Goal: Communication & Community: Answer question/provide support

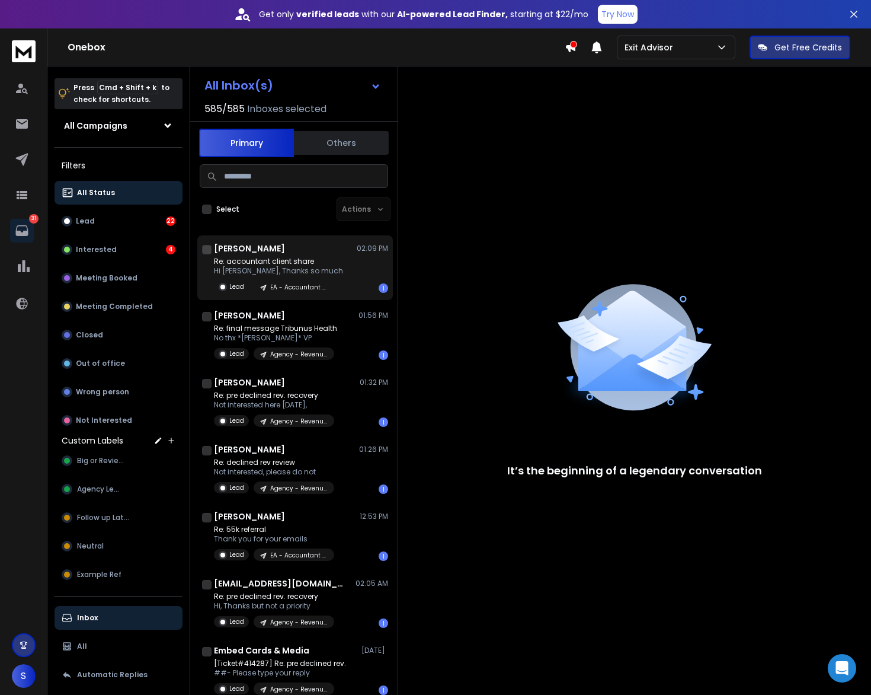
click at [327, 273] on p "Hi [PERSON_NAME], Thanks so much" at bounding box center [278, 270] width 129 height 9
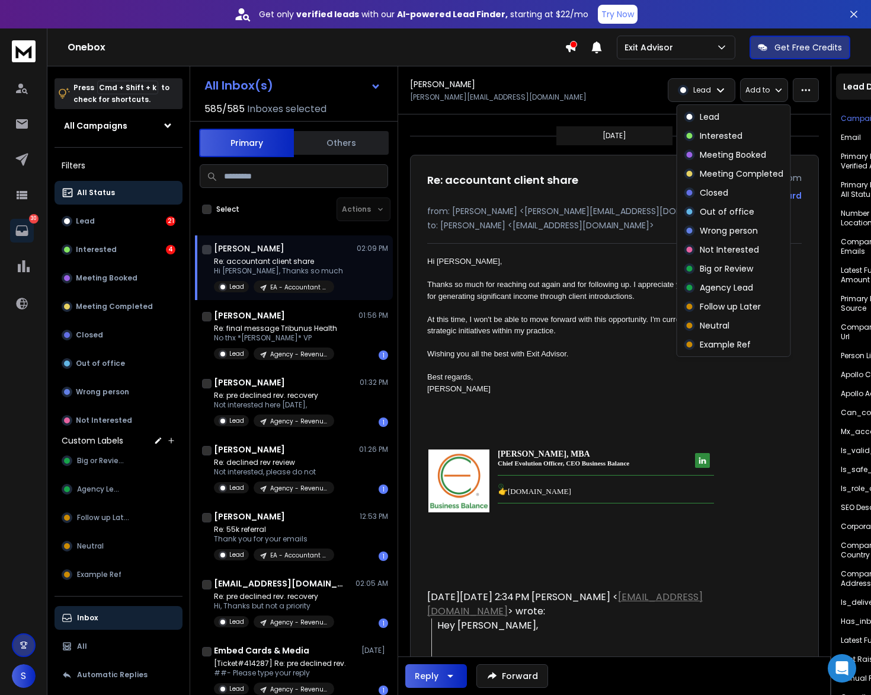
click at [711, 88] on p "Lead" at bounding box center [702, 89] width 18 height 9
click at [746, 251] on p "Not Interested" at bounding box center [729, 250] width 59 height 12
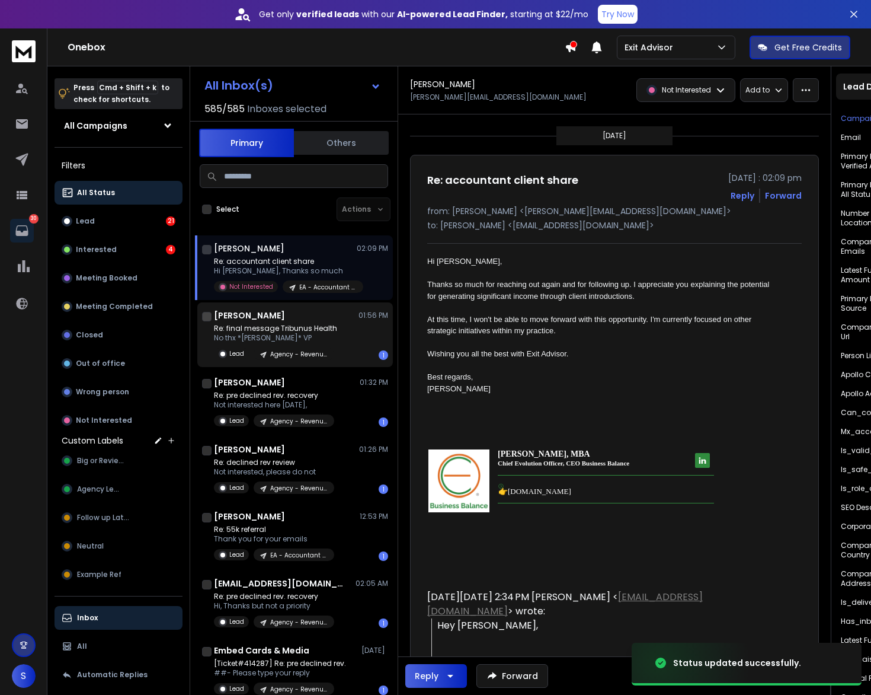
click at [335, 333] on div "Re: final message Tribunus Health No thx *[PERSON_NAME]* VP Lead Agency - Reven…" at bounding box center [301, 342] width 174 height 36
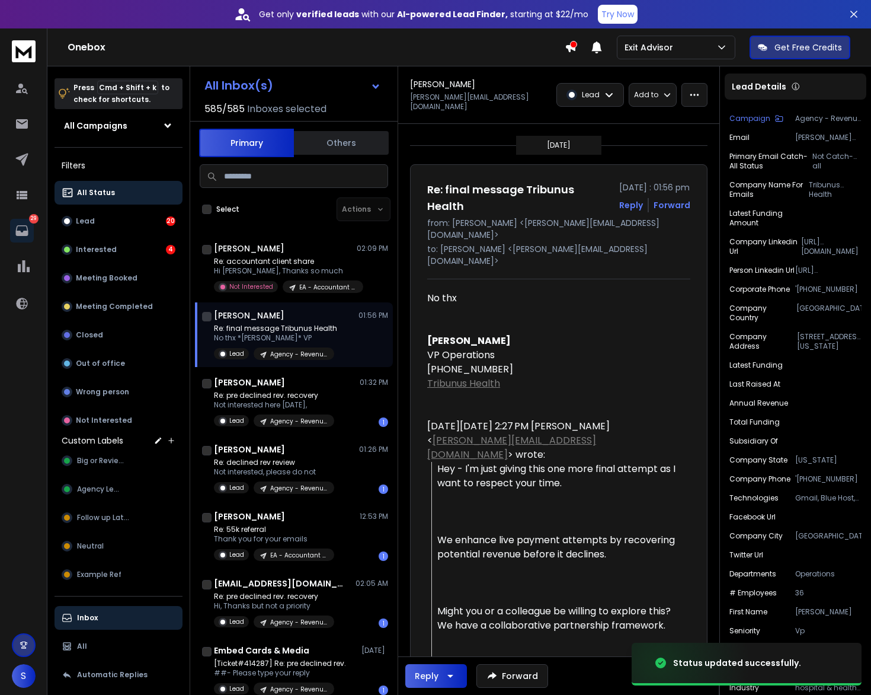
click at [588, 93] on p "Lead" at bounding box center [591, 94] width 18 height 9
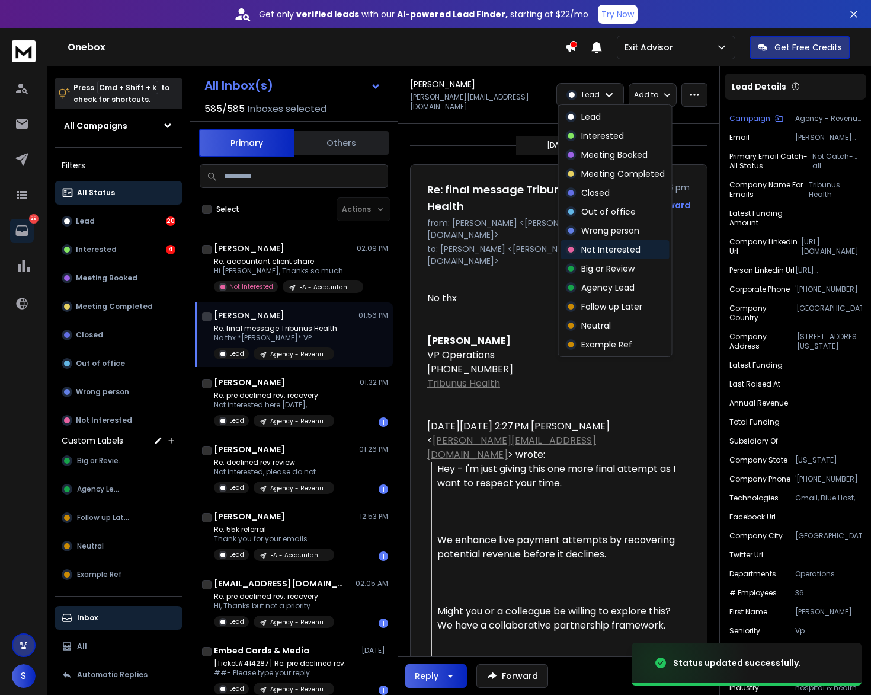
click at [626, 250] on p "Not Interested" at bounding box center [610, 250] width 59 height 12
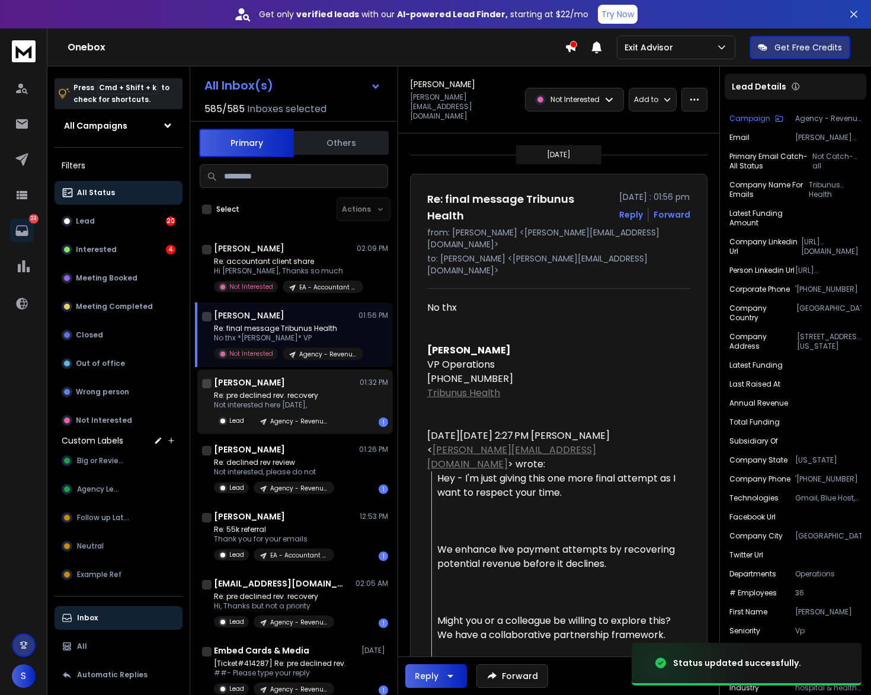
click at [311, 387] on div "[PERSON_NAME] 01:32 PM" at bounding box center [301, 382] width 174 height 12
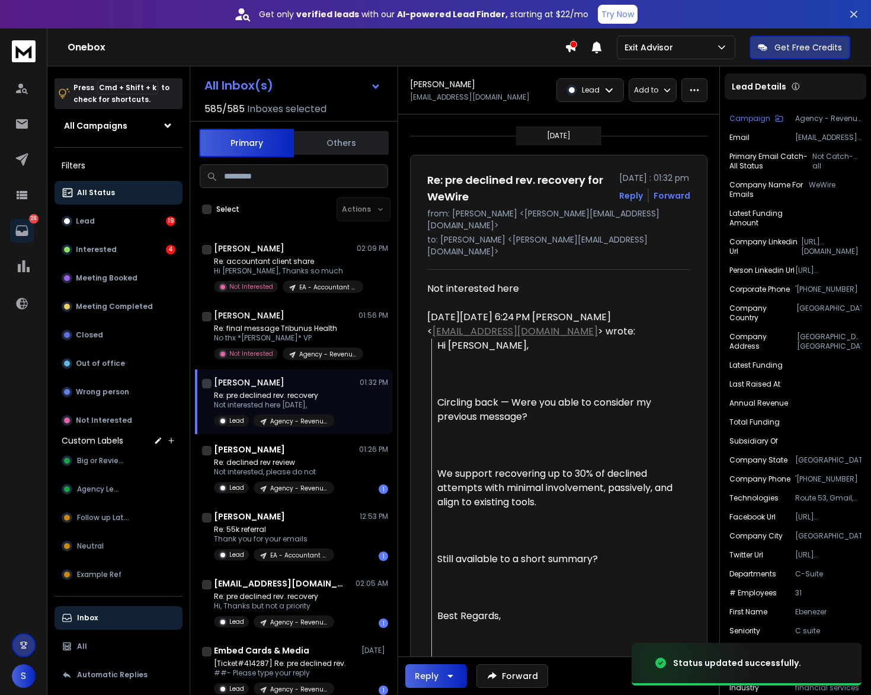
click at [607, 95] on div "Lead" at bounding box center [590, 90] width 66 height 23
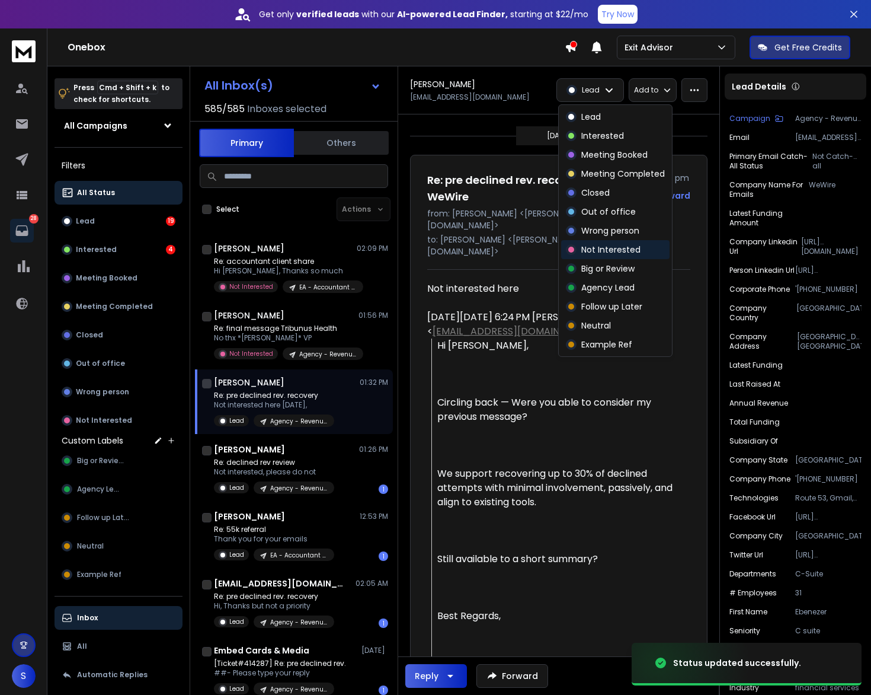
drag, startPoint x: 609, startPoint y: 254, endPoint x: 433, endPoint y: 388, distance: 221.2
click at [609, 254] on p "Not Interested" at bounding box center [610, 250] width 59 height 12
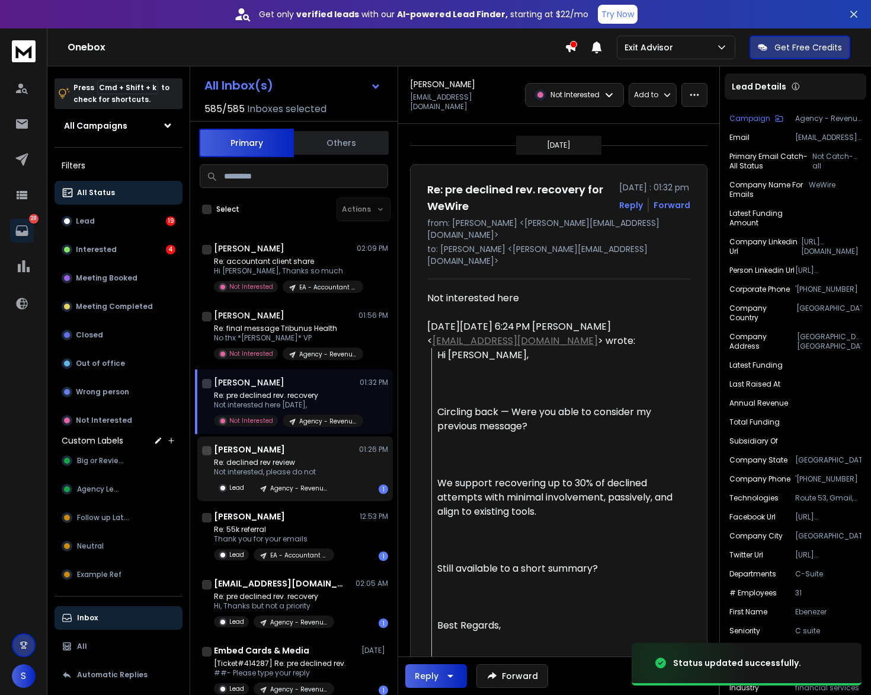
click at [280, 444] on div "[PERSON_NAME] 01:26 PM" at bounding box center [301, 449] width 174 height 12
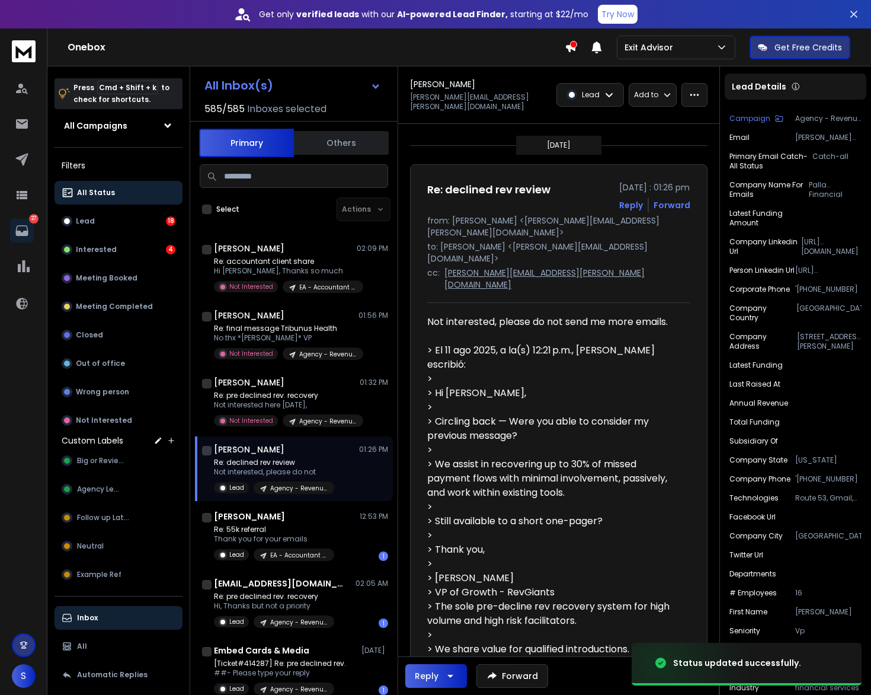
click at [606, 99] on div "Lead" at bounding box center [590, 95] width 66 height 23
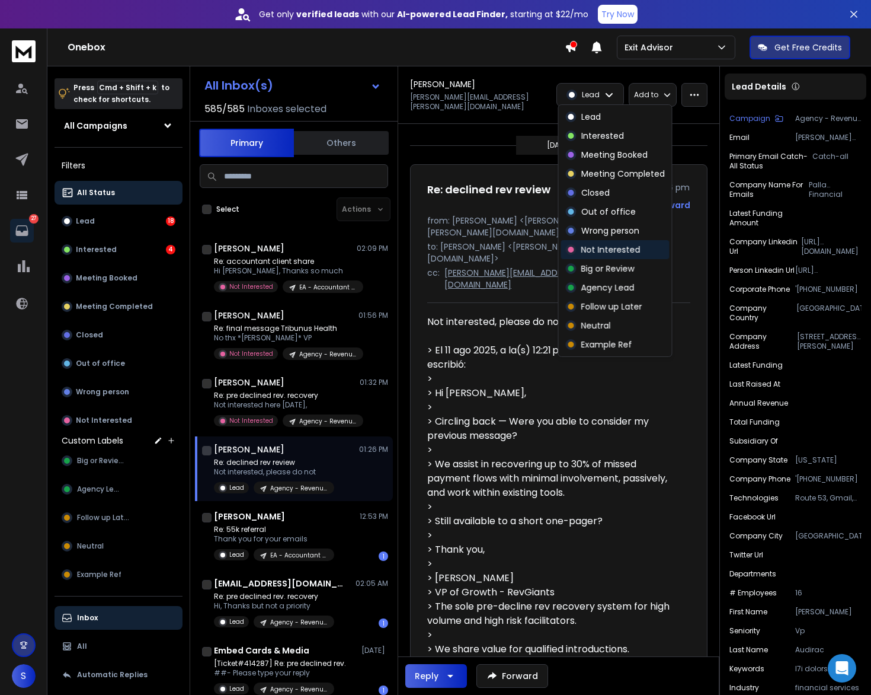
click at [605, 253] on p "Not Interested" at bounding box center [610, 250] width 59 height 12
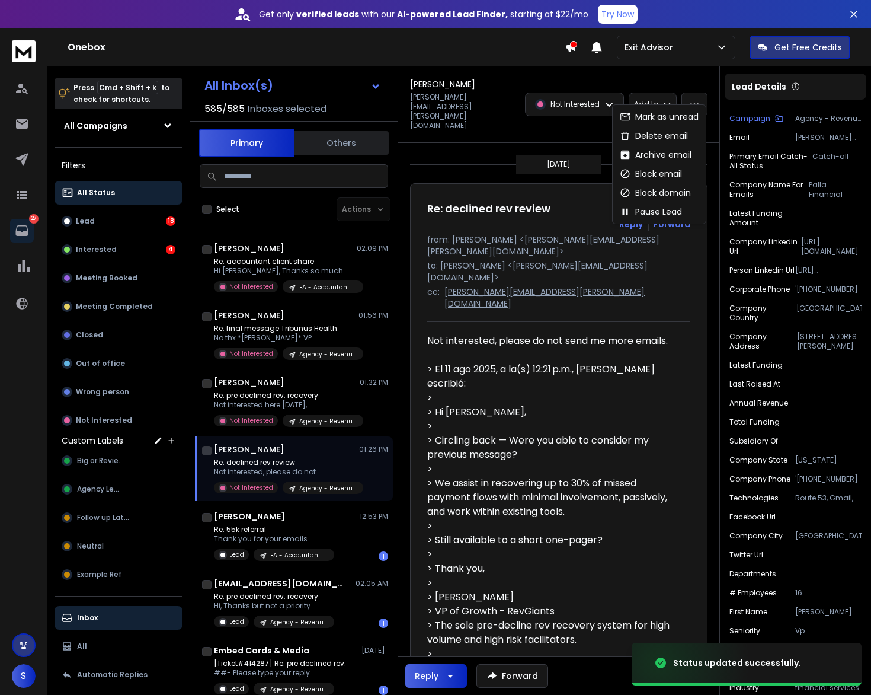
click at [695, 99] on icon "button" at bounding box center [694, 104] width 11 height 11
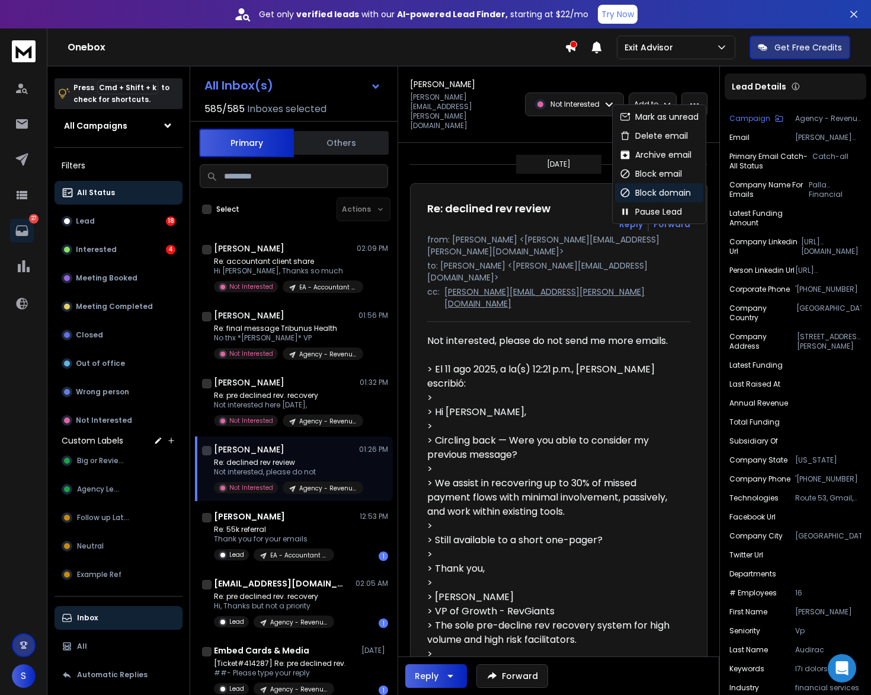
click at [671, 193] on div "Block domain" at bounding box center [655, 193] width 71 height 12
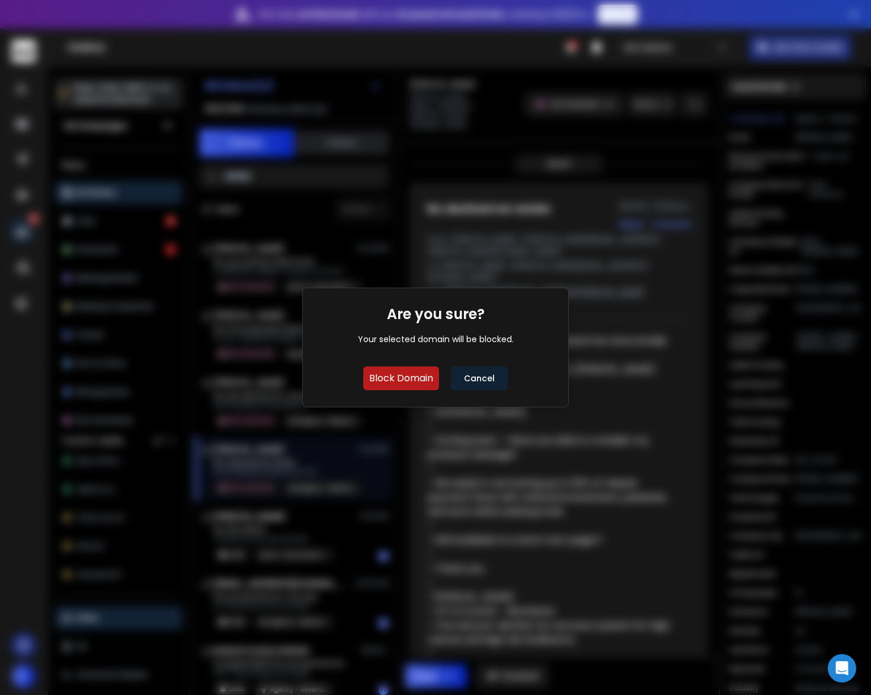
click at [398, 372] on button "Block Domain" at bounding box center [401, 378] width 76 height 24
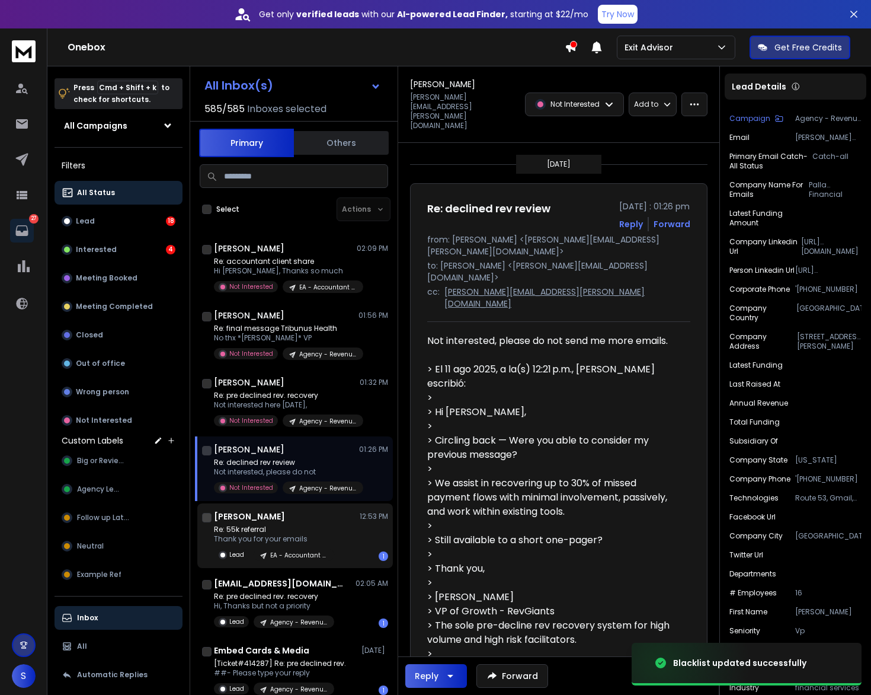
click at [314, 519] on div "[PERSON_NAME] 12:53 PM" at bounding box center [301, 516] width 174 height 12
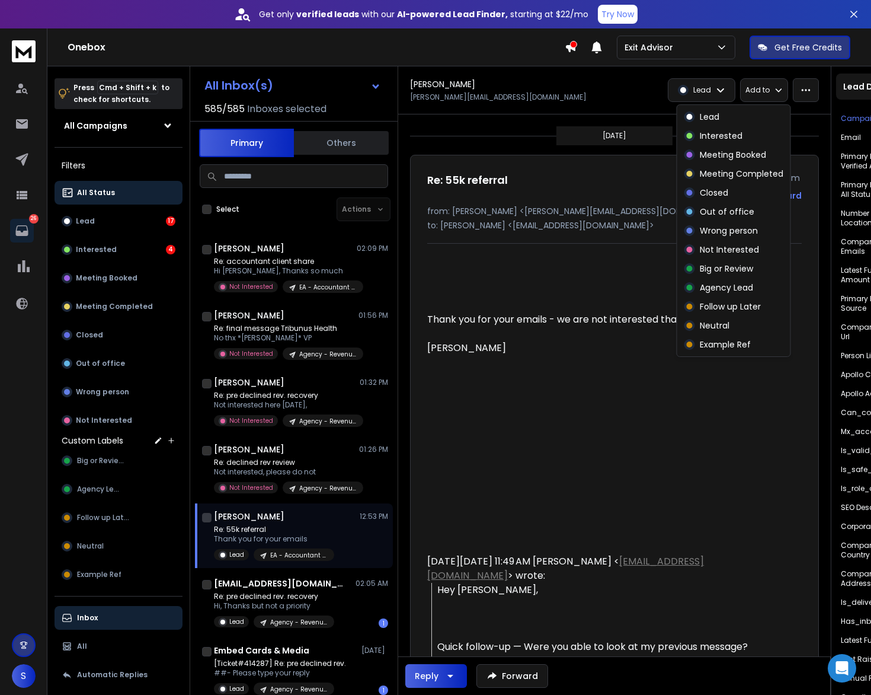
click at [716, 98] on div "Lead" at bounding box center [701, 90] width 66 height 23
click at [741, 248] on p "Not Interested" at bounding box center [729, 250] width 59 height 12
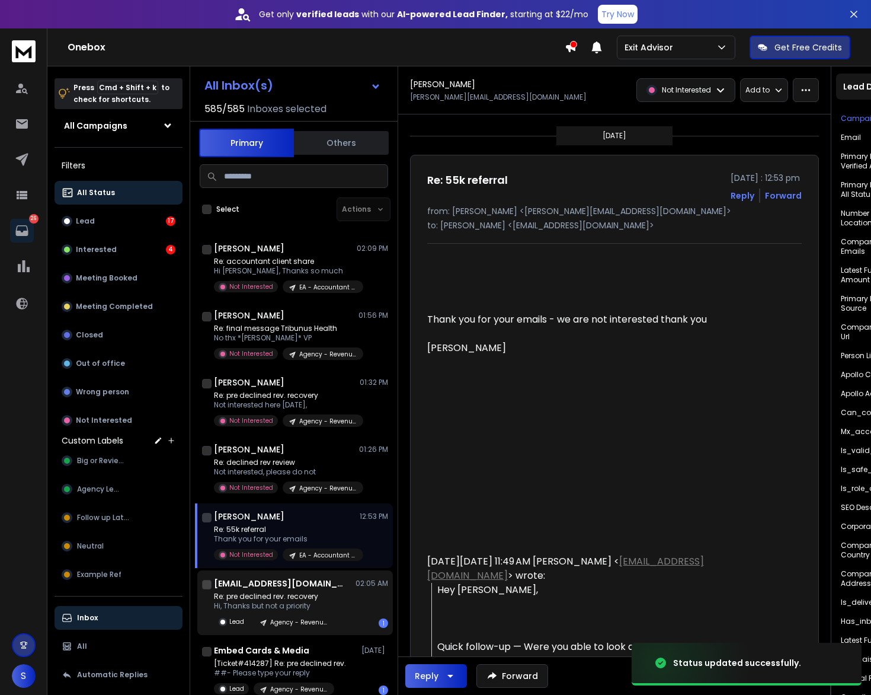
click at [350, 594] on div "Re: pre declined rev. recovery Hi, Thanks but not a priority Lead Agency - Reve…" at bounding box center [301, 609] width 174 height 36
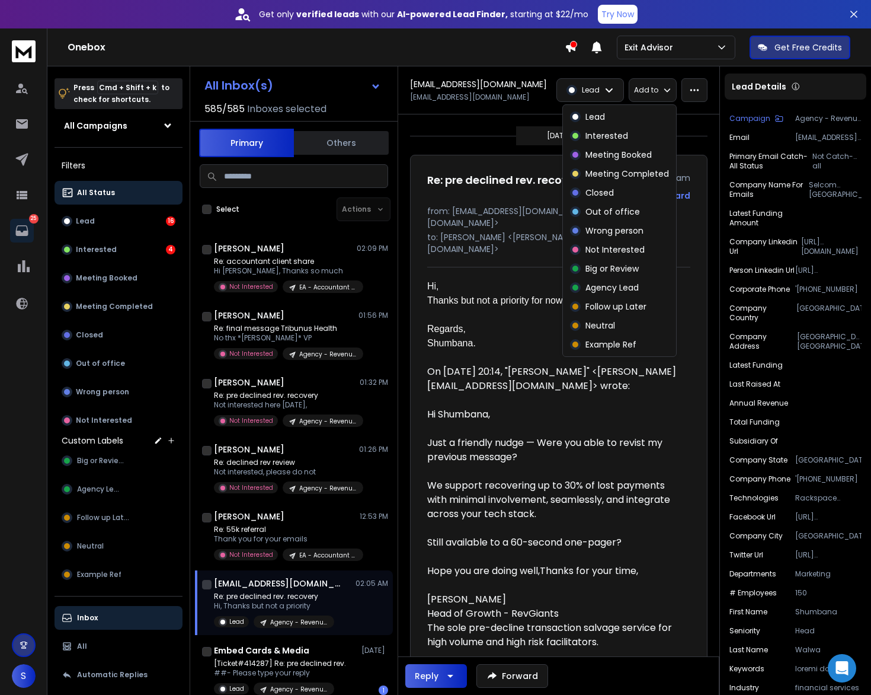
click at [606, 89] on div "Lead" at bounding box center [590, 90] width 66 height 23
click at [615, 251] on p "Not Interested" at bounding box center [615, 250] width 59 height 12
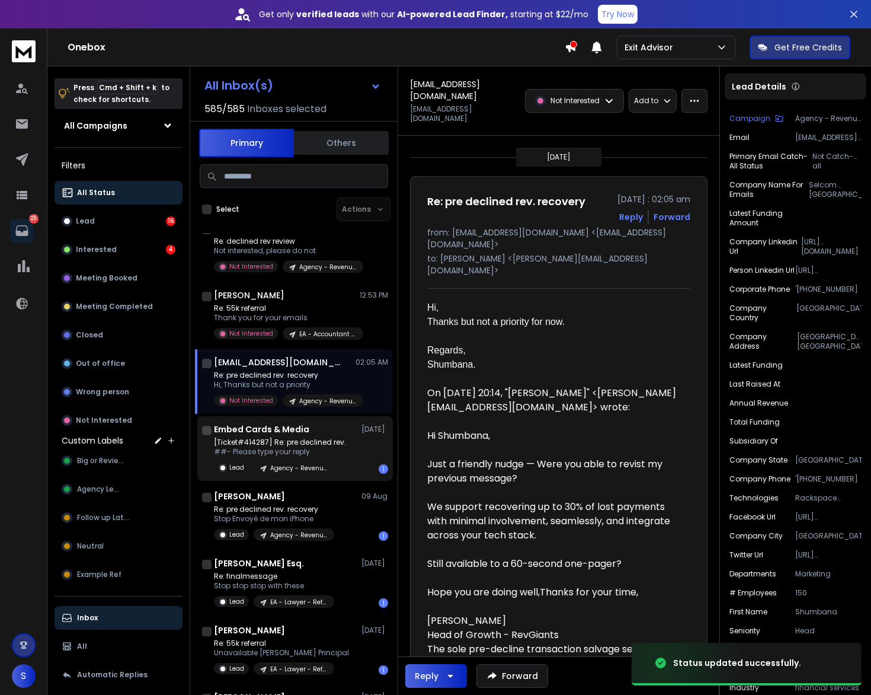
scroll to position [230, 0]
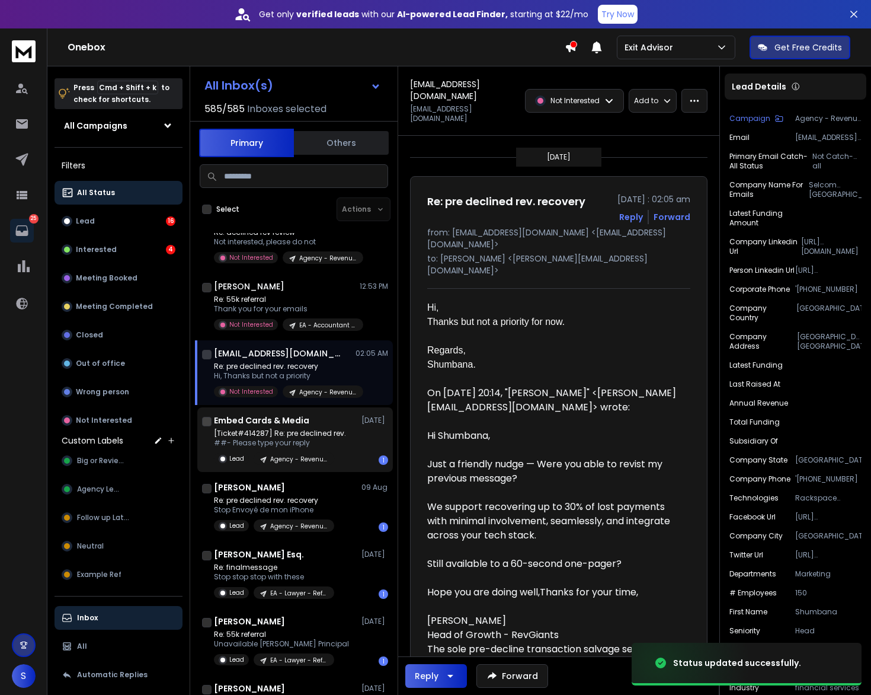
click at [334, 445] on p "##- Please type your reply" at bounding box center [280, 442] width 132 height 9
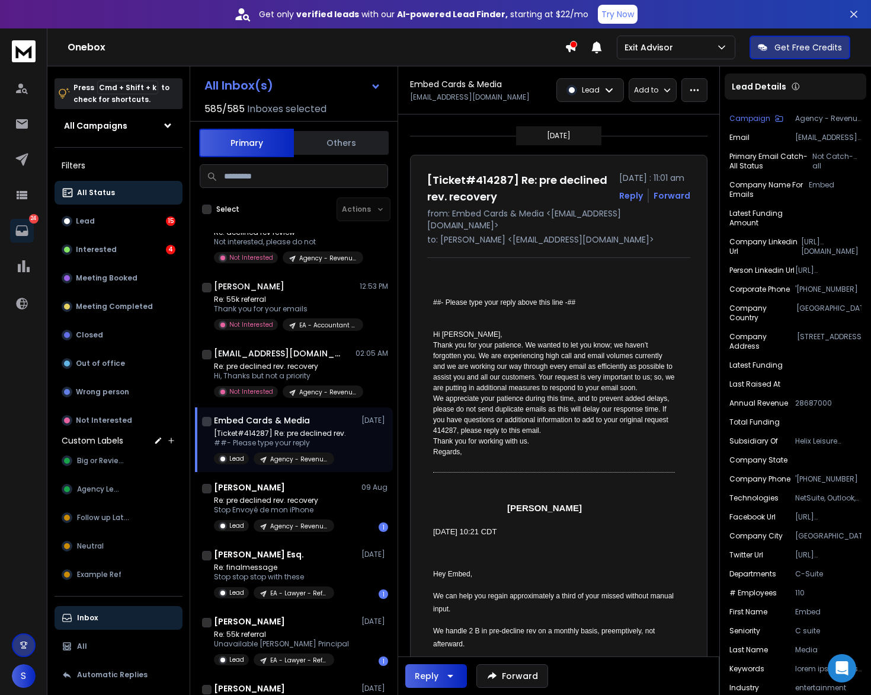
click at [602, 91] on div "Lead" at bounding box center [590, 90] width 66 height 23
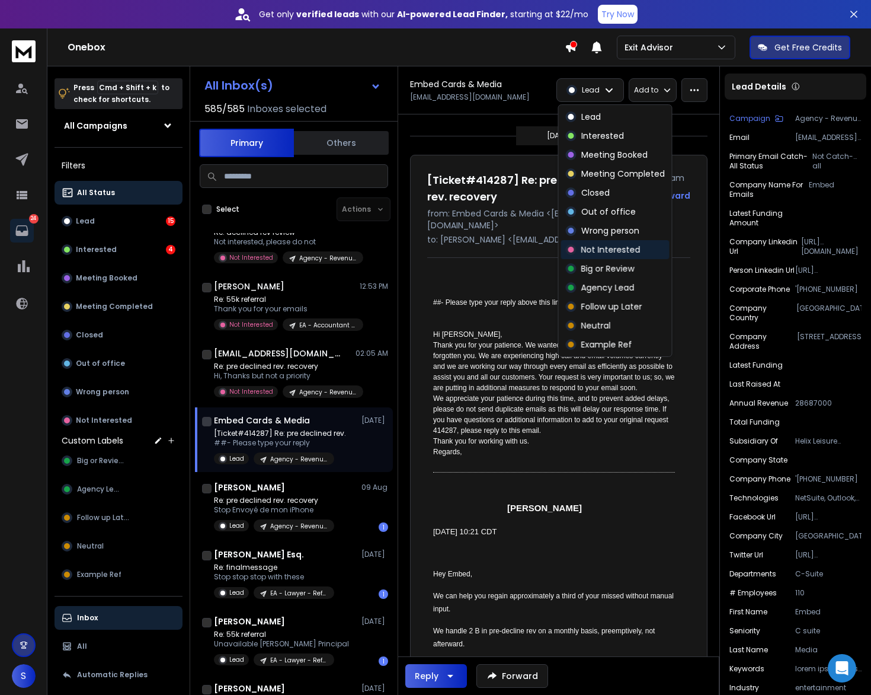
click at [609, 245] on p "Not Interested" at bounding box center [610, 250] width 59 height 12
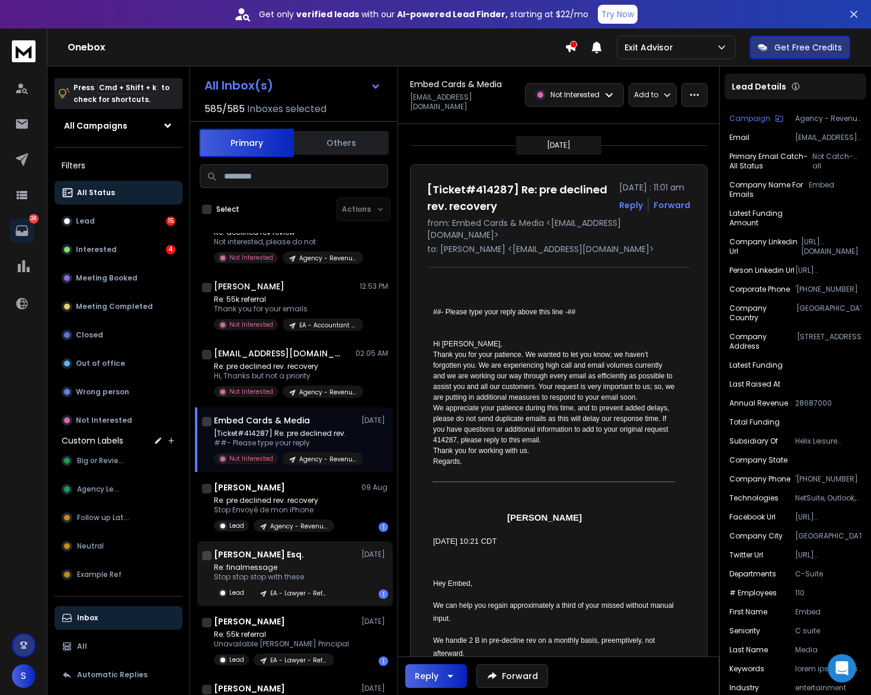
click at [250, 565] on p "Re: finalmessage" at bounding box center [274, 566] width 120 height 9
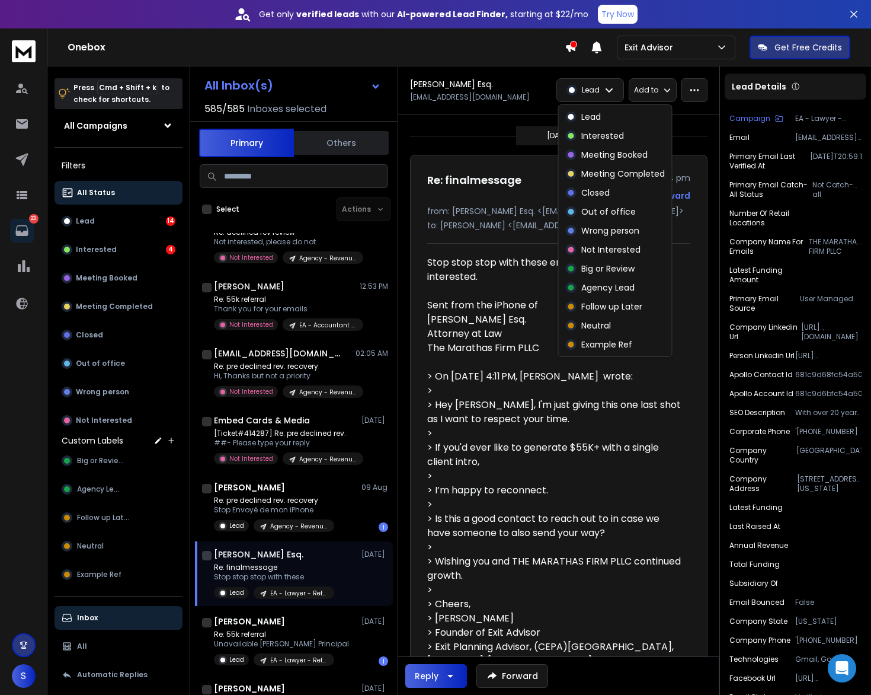
click at [603, 93] on div "Lead" at bounding box center [590, 90] width 66 height 23
click at [602, 244] on p "Not Interested" at bounding box center [610, 250] width 59 height 12
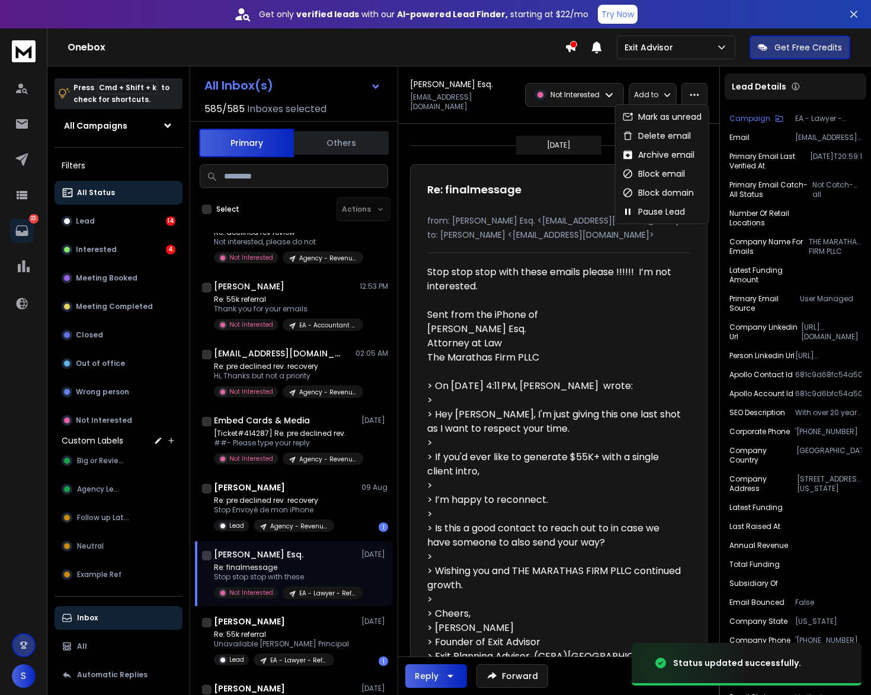
click at [699, 95] on button "button" at bounding box center [695, 95] width 26 height 24
click at [685, 196] on div "Block domain" at bounding box center [658, 193] width 71 height 12
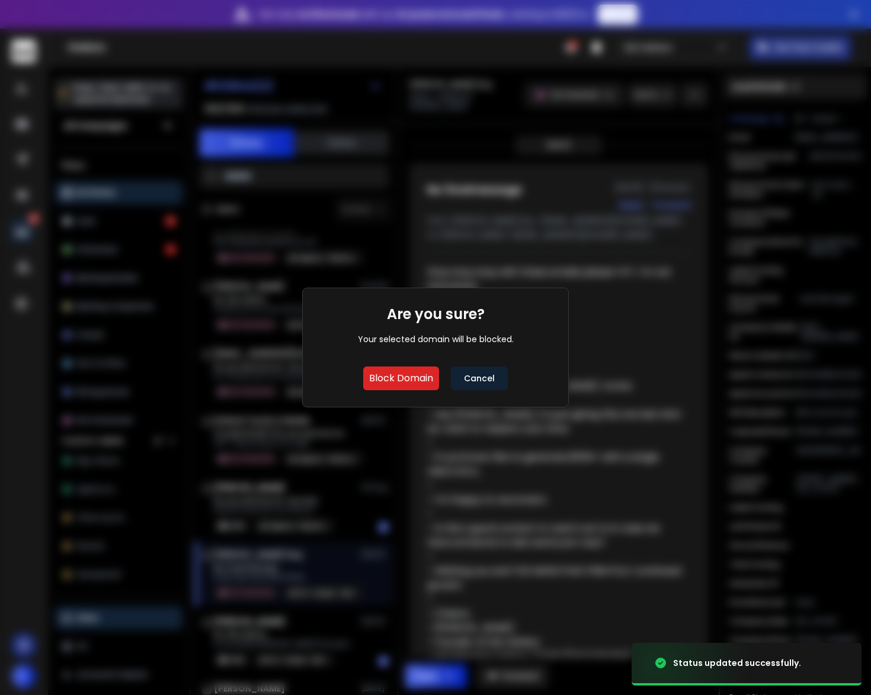
drag, startPoint x: 432, startPoint y: 374, endPoint x: 383, endPoint y: 412, distance: 62.0
click at [432, 374] on button "Block Domain" at bounding box center [401, 378] width 76 height 24
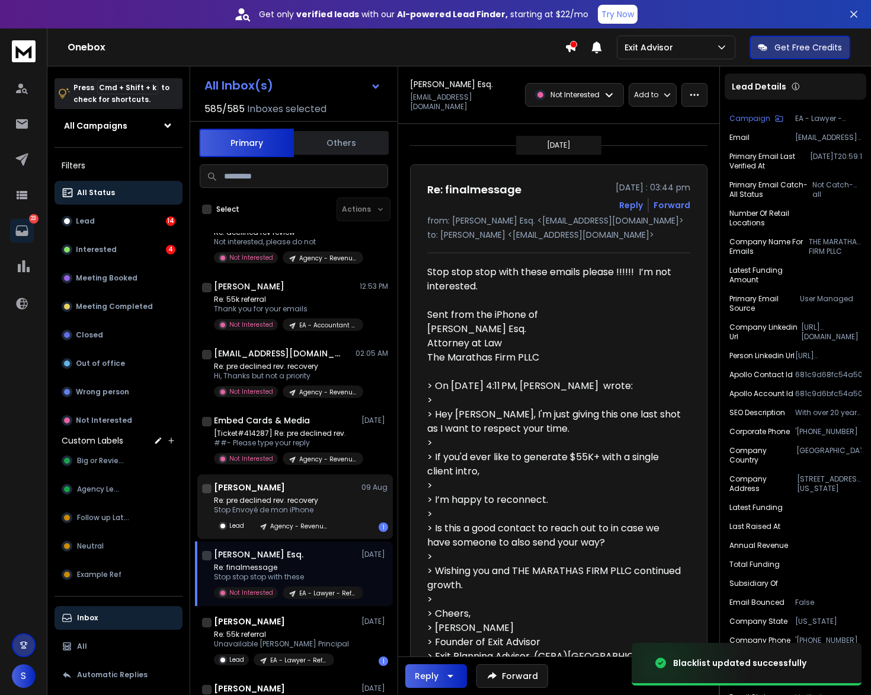
click at [293, 516] on div "Re: pre declined rev. recovery Stop Envoyé de mon iPhone Lead Agency - Revenue …" at bounding box center [274, 513] width 120 height 36
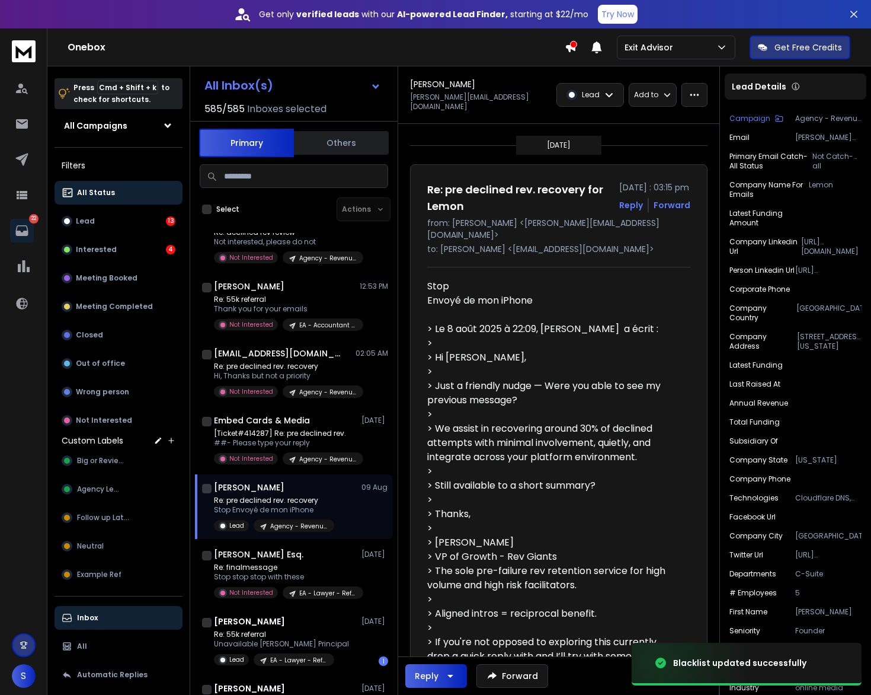
click at [616, 88] on div "Lead" at bounding box center [590, 95] width 66 height 23
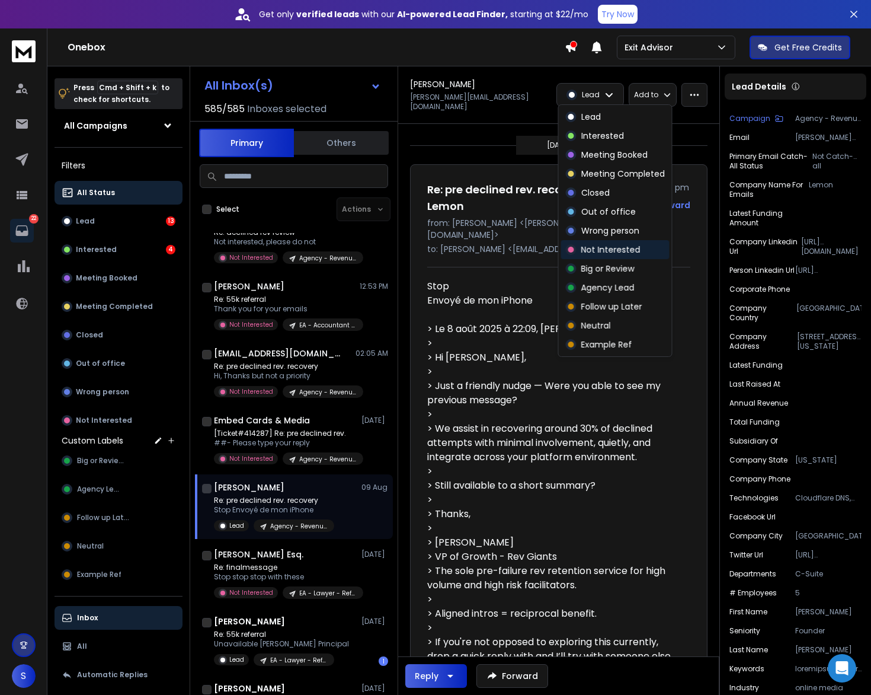
click at [611, 248] on p "Not Interested" at bounding box center [610, 250] width 59 height 12
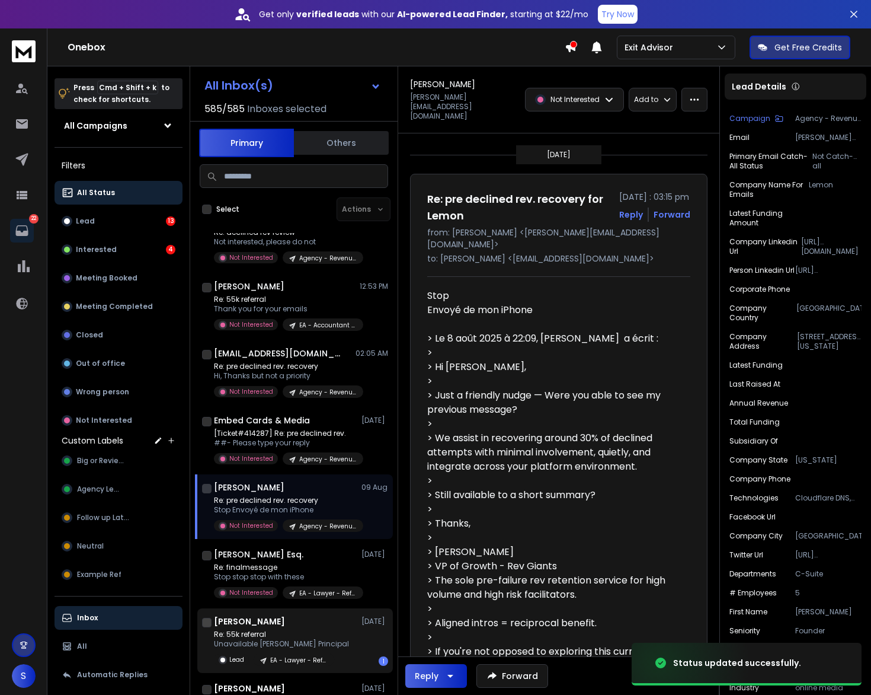
click at [315, 634] on p "Re: 55k referral" at bounding box center [281, 633] width 135 height 9
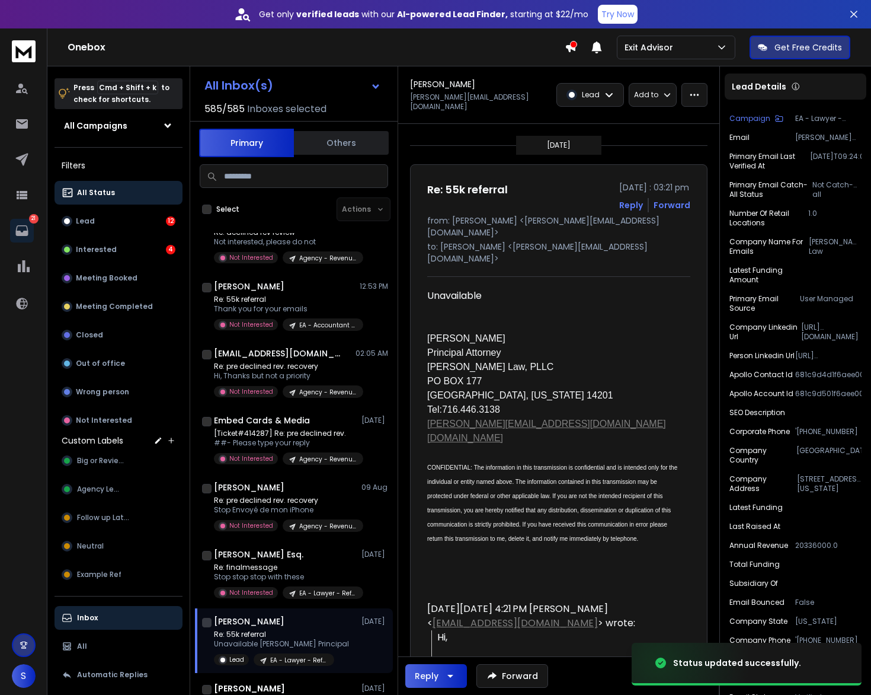
click at [601, 94] on div "Lead" at bounding box center [590, 95] width 66 height 23
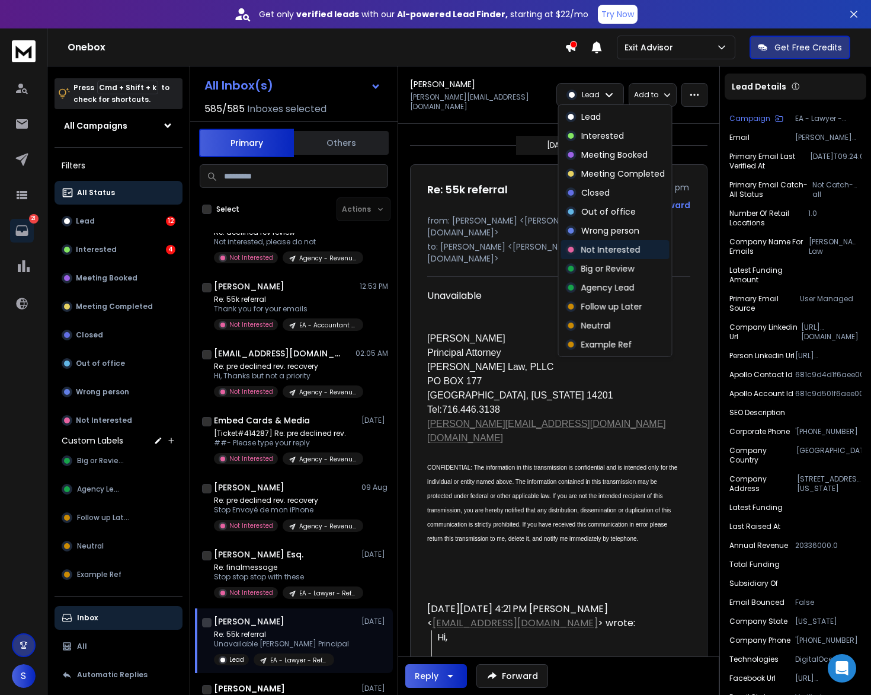
click at [607, 252] on p "Not Interested" at bounding box center [610, 250] width 59 height 12
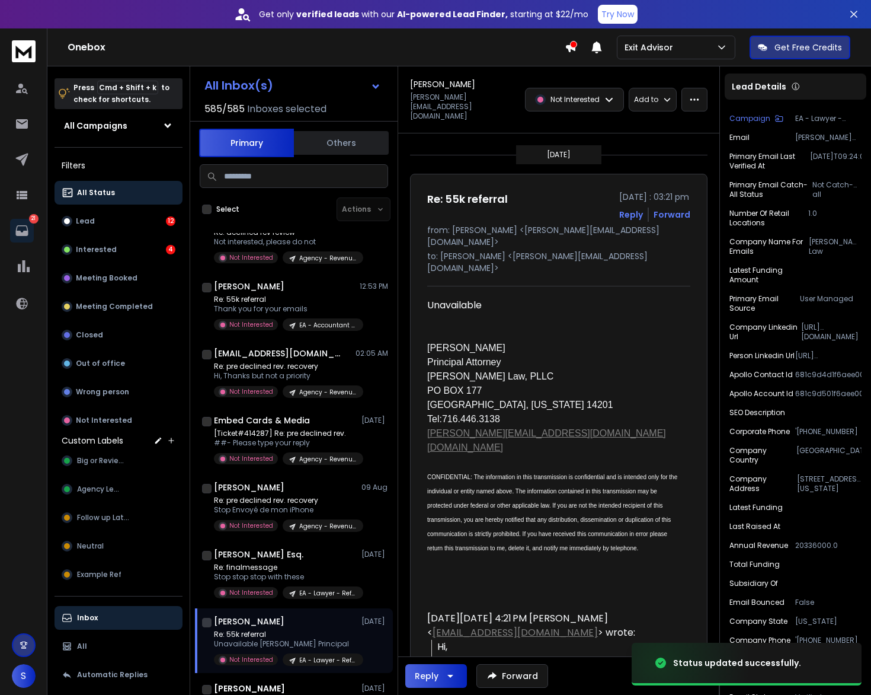
click at [857, 17] on icon at bounding box center [853, 14] width 7 height 7
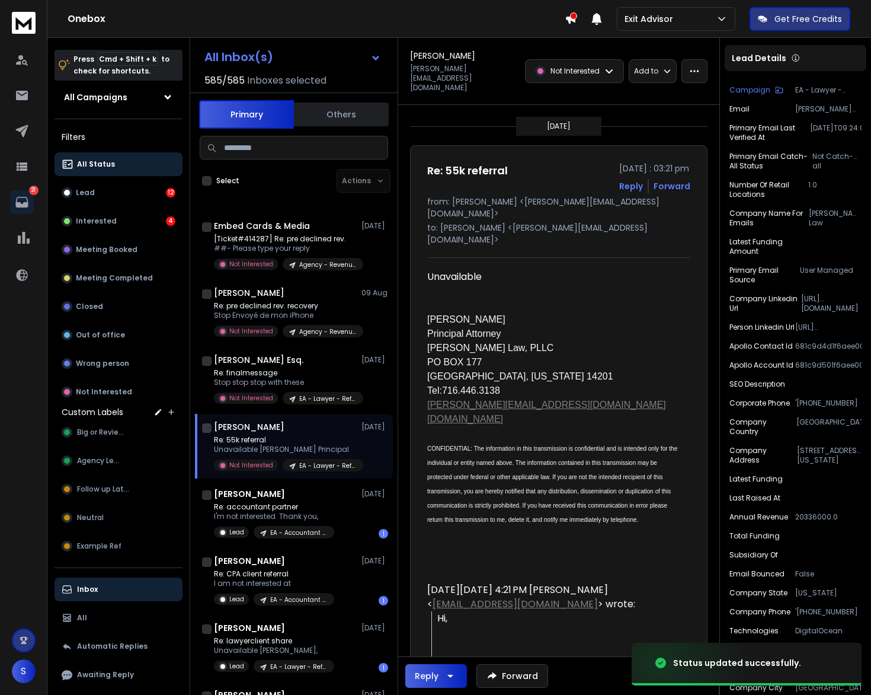
scroll to position [399, 0]
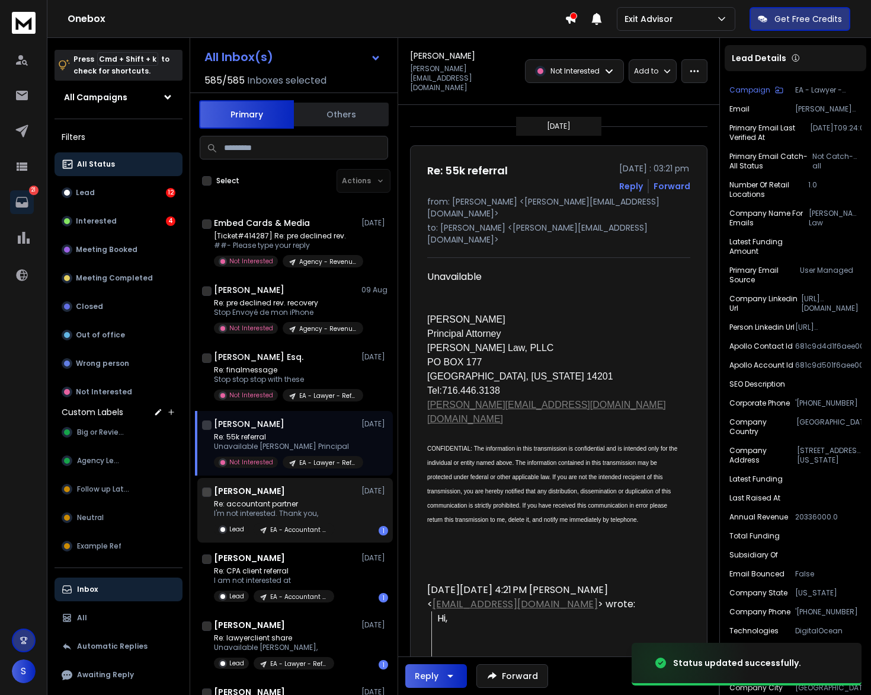
click at [319, 499] on p "Re: accountant partner" at bounding box center [274, 503] width 120 height 9
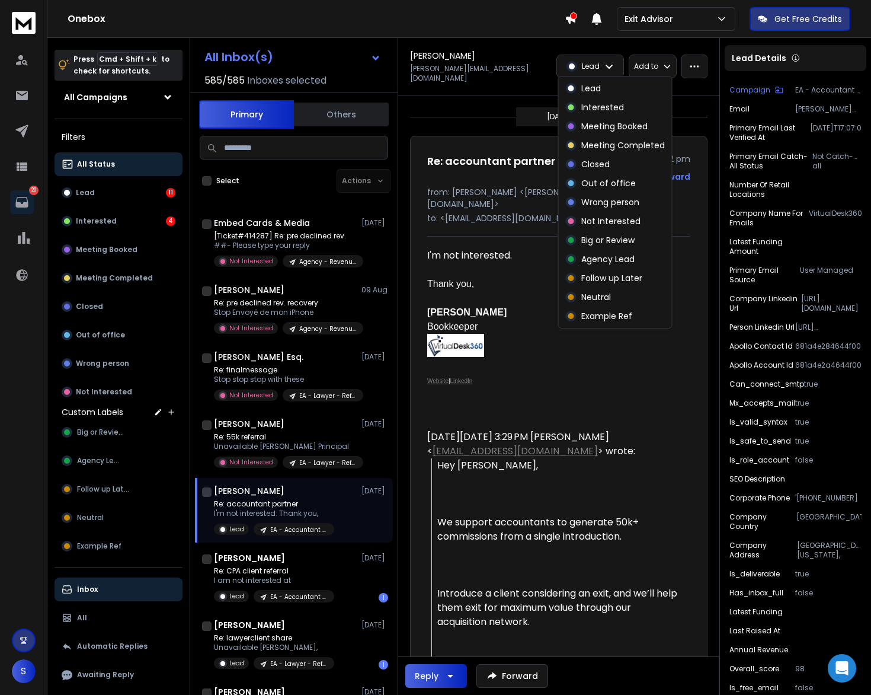
click at [590, 68] on div "Lead" at bounding box center [590, 66] width 66 height 23
click at [616, 217] on p "Not Interested" at bounding box center [610, 221] width 59 height 12
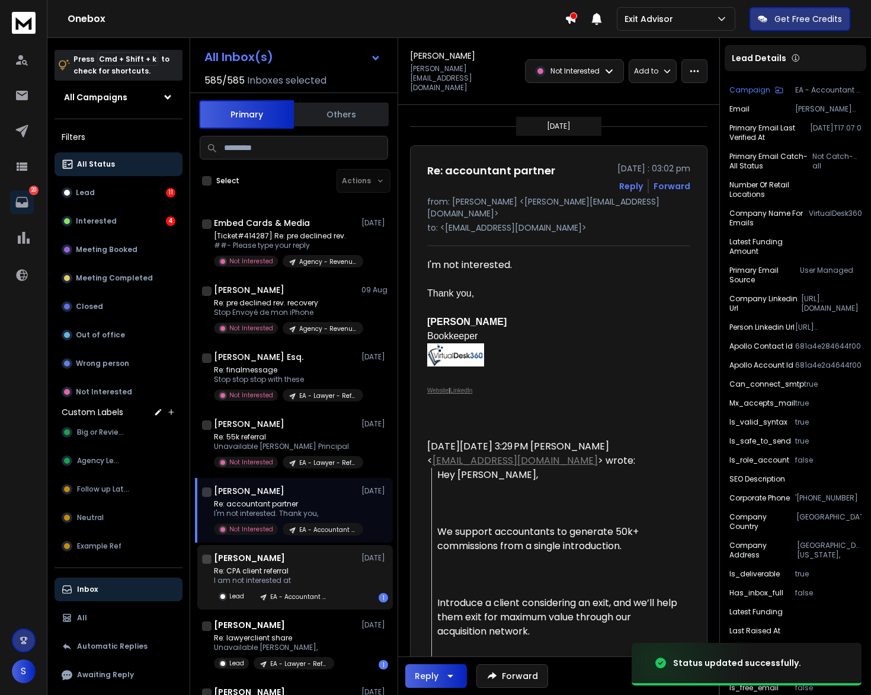
click at [313, 561] on div "[PERSON_NAME] [DATE]" at bounding box center [301, 558] width 174 height 12
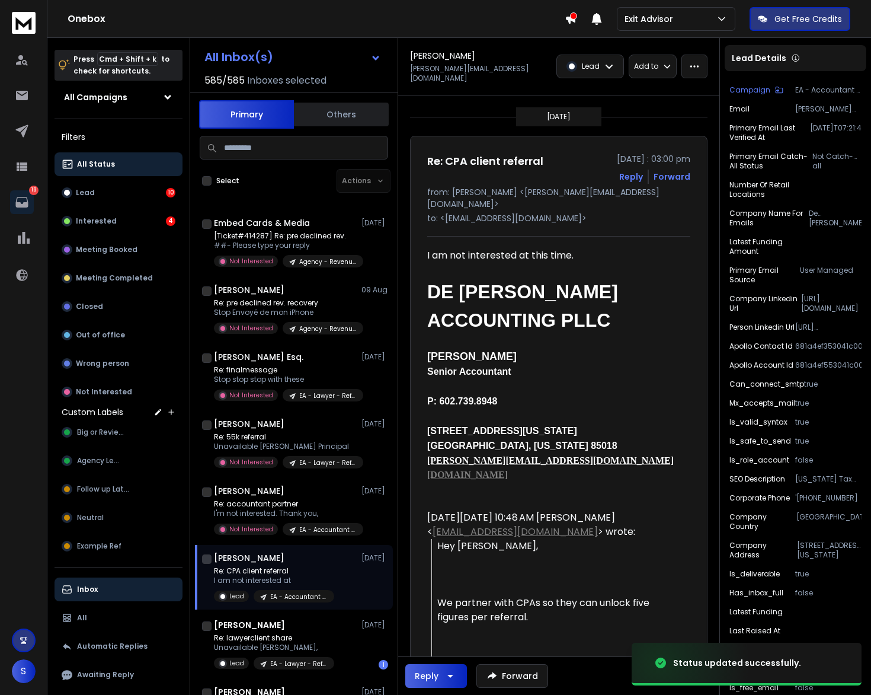
click at [597, 66] on p "Lead" at bounding box center [591, 66] width 18 height 9
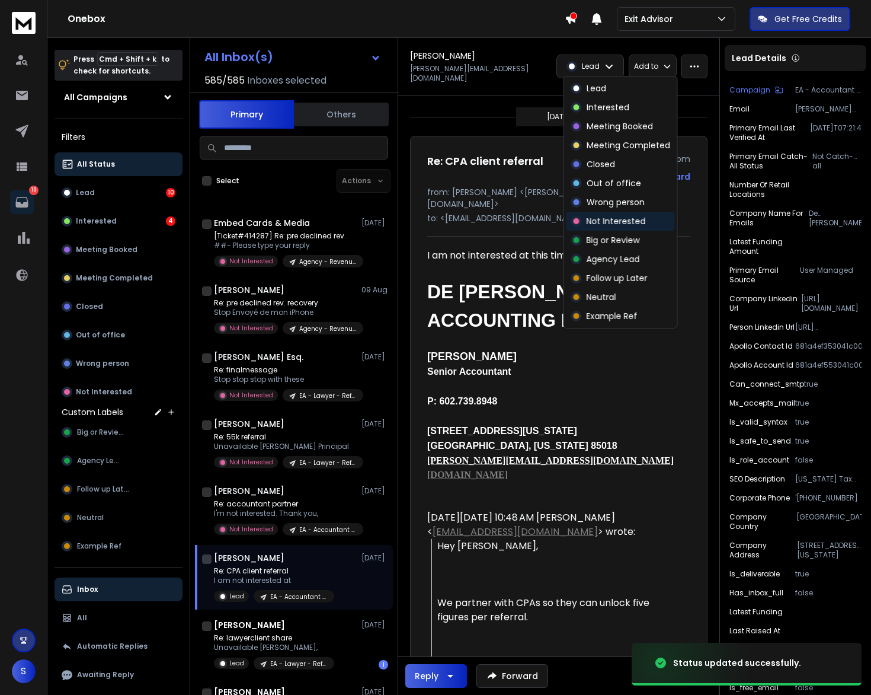
click at [628, 220] on p "Not Interested" at bounding box center [616, 221] width 59 height 12
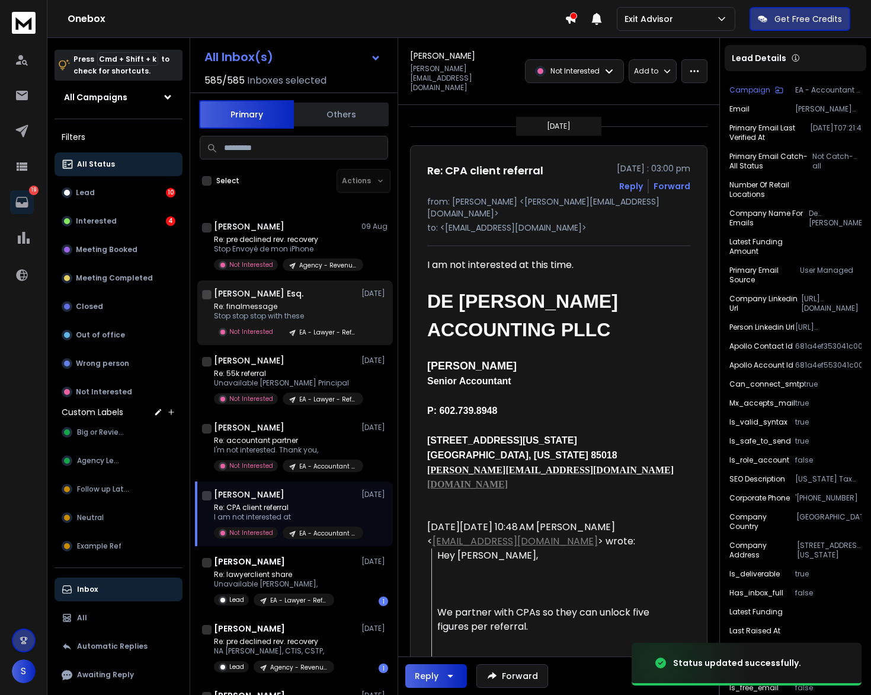
scroll to position [482, 0]
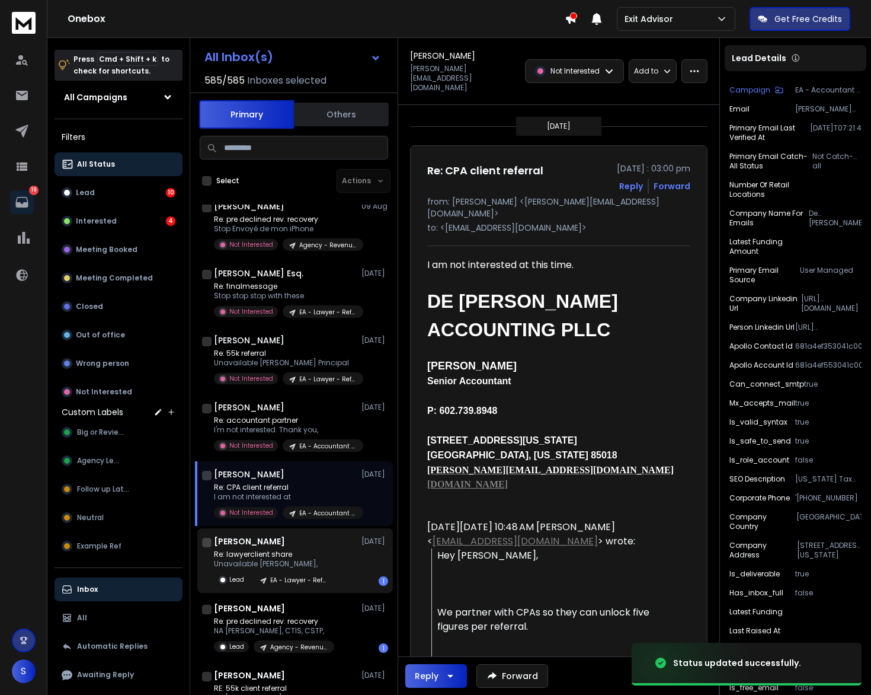
click at [321, 562] on p "Unavailable [PERSON_NAME]," at bounding box center [274, 563] width 120 height 9
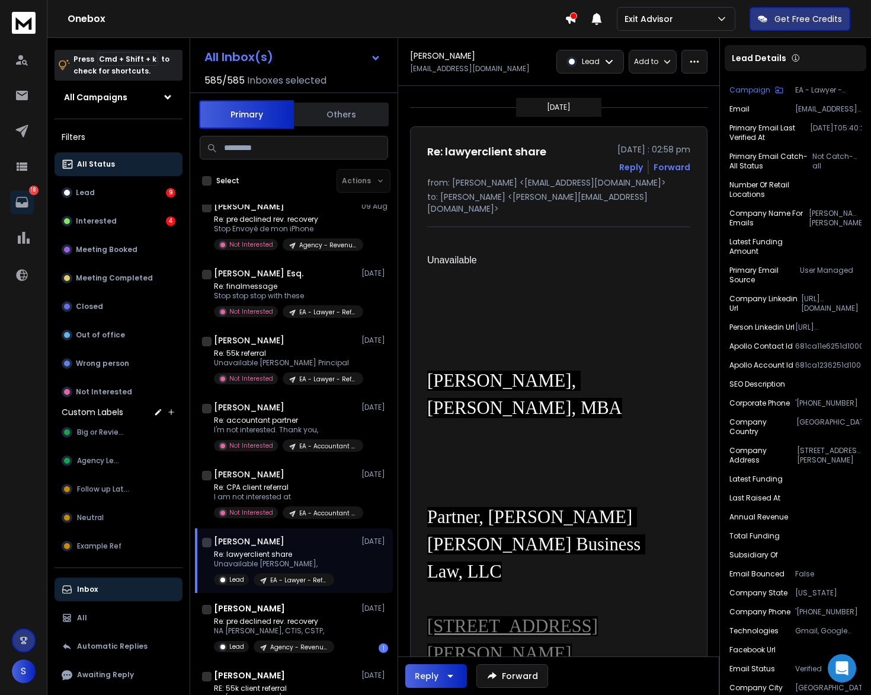
click at [604, 62] on div "Lead" at bounding box center [590, 61] width 66 height 23
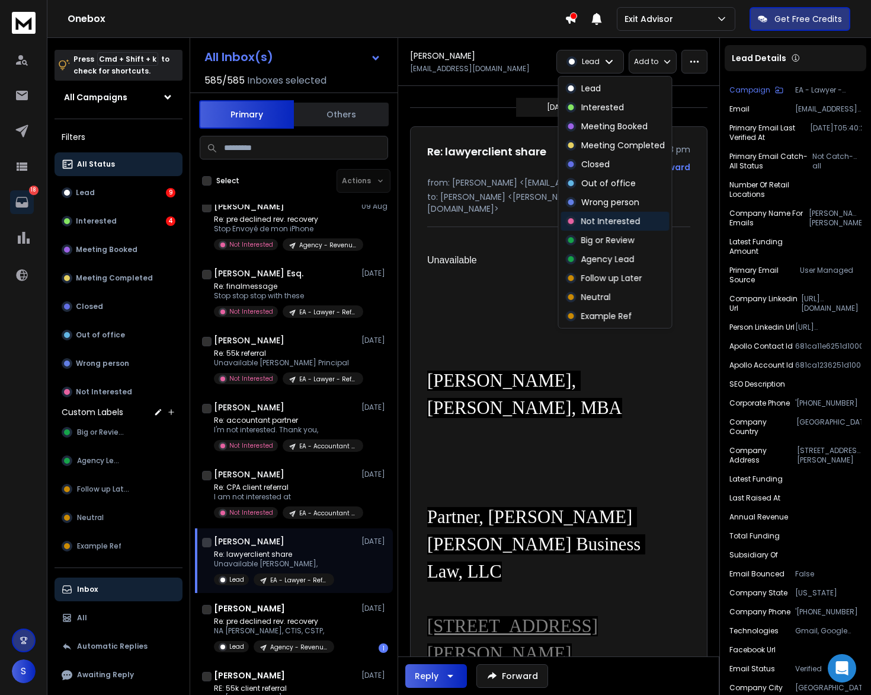
click at [603, 221] on p "Not Interested" at bounding box center [610, 221] width 59 height 12
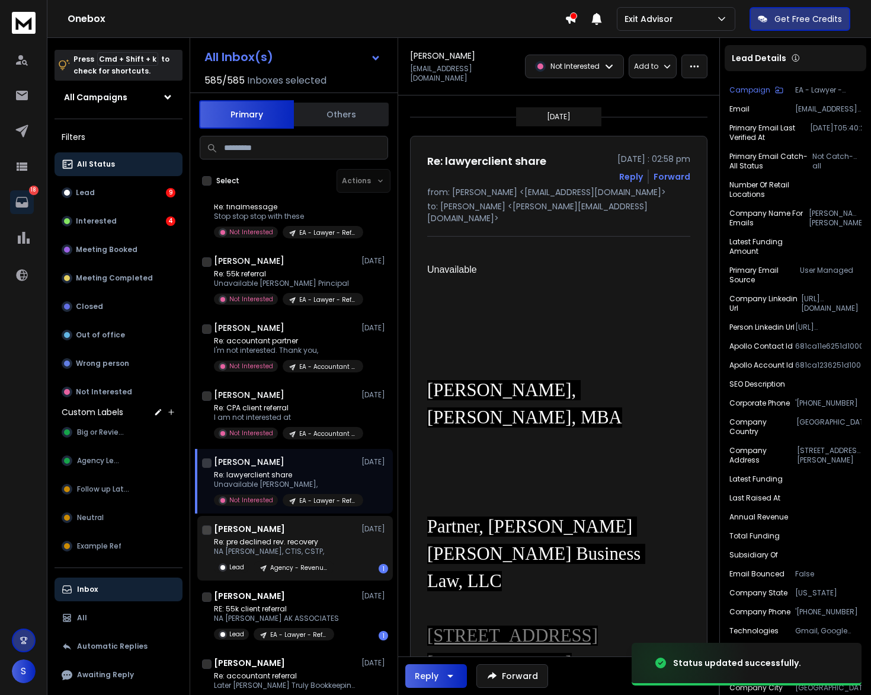
scroll to position [575, 0]
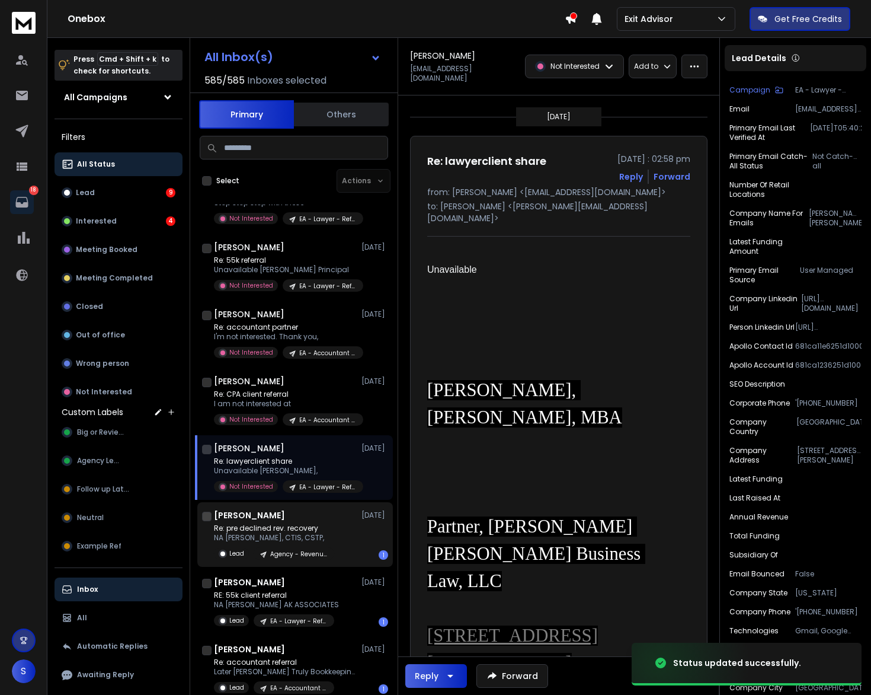
click at [308, 515] on div "[PERSON_NAME] [DATE]" at bounding box center [301, 515] width 174 height 12
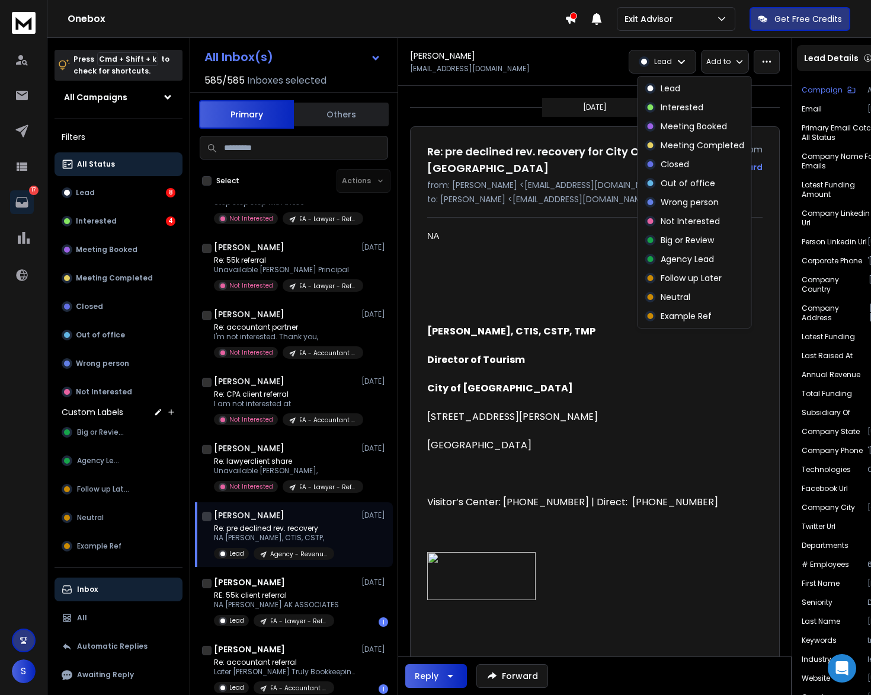
click at [686, 62] on icon at bounding box center [681, 61] width 9 height 9
click at [661, 222] on p "Not Interested" at bounding box center [690, 221] width 59 height 12
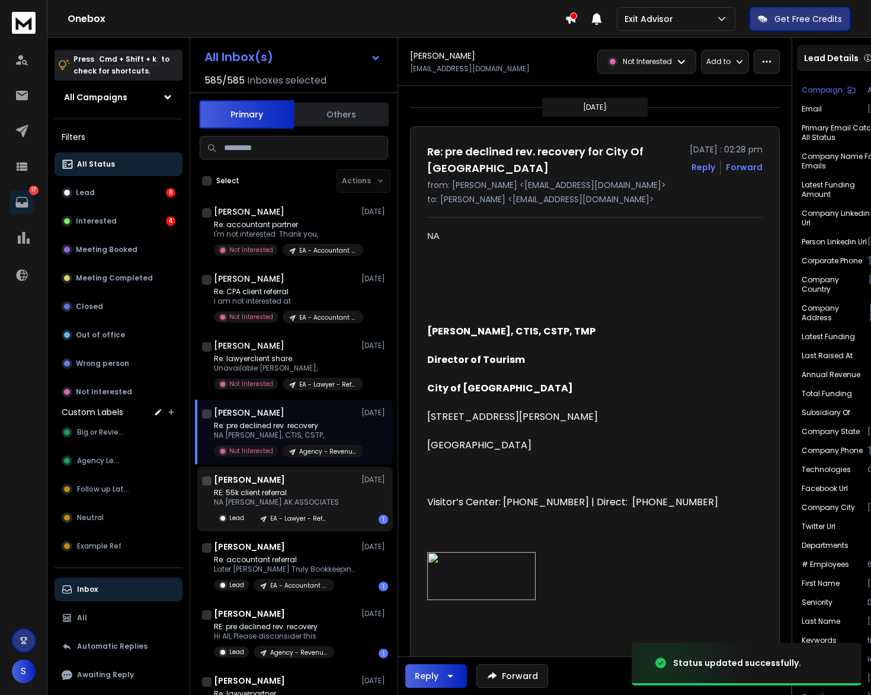
scroll to position [680, 0]
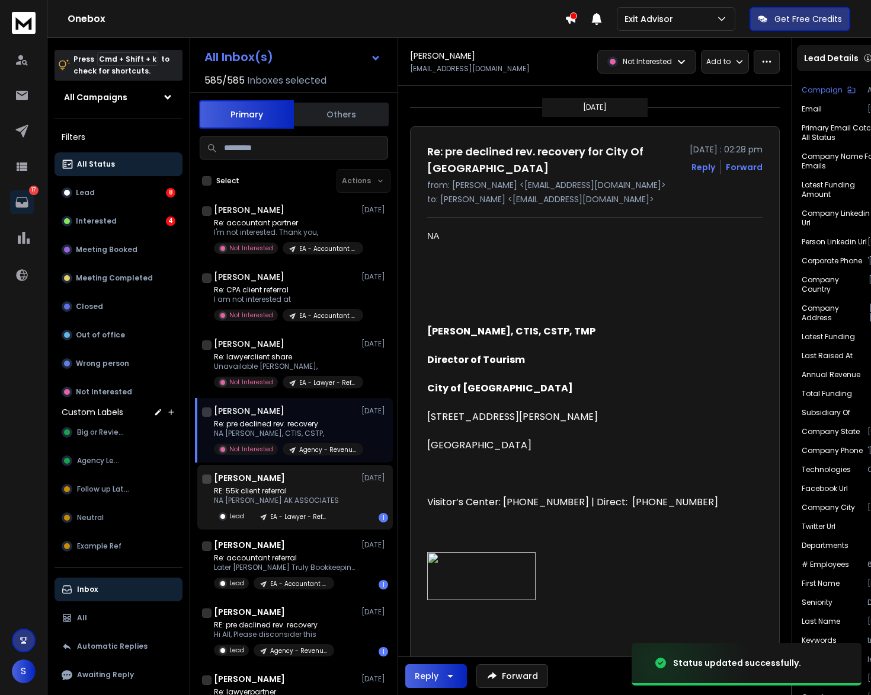
click at [309, 495] on p "NA [PERSON_NAME] AK ASSOCIATES" at bounding box center [276, 499] width 125 height 9
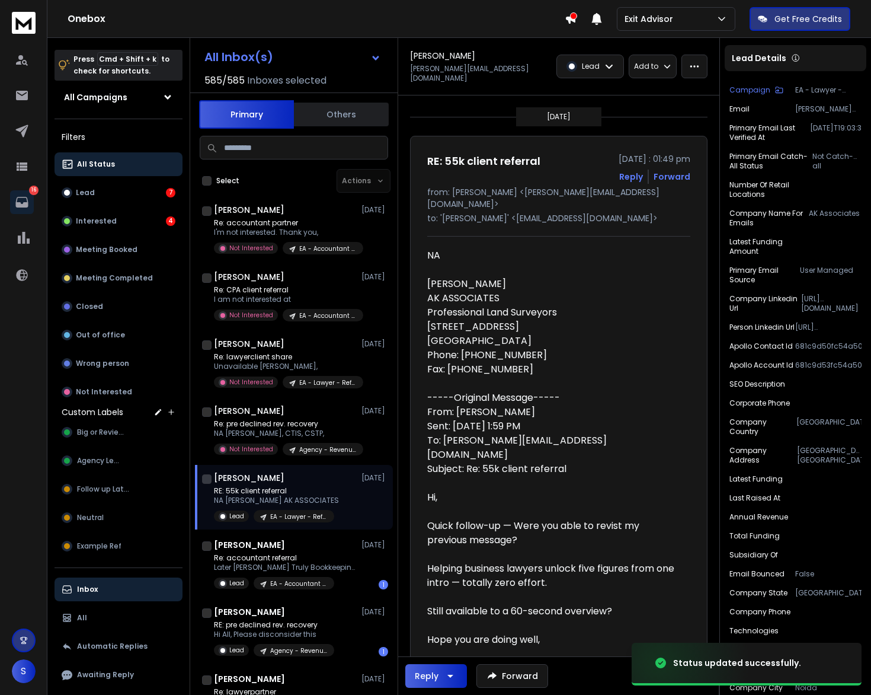
click at [604, 75] on div "[PERSON_NAME] [PERSON_NAME] [PERSON_NAME][EMAIL_ADDRESS][DOMAIN_NAME] Lead Add …" at bounding box center [558, 66] width 321 height 57
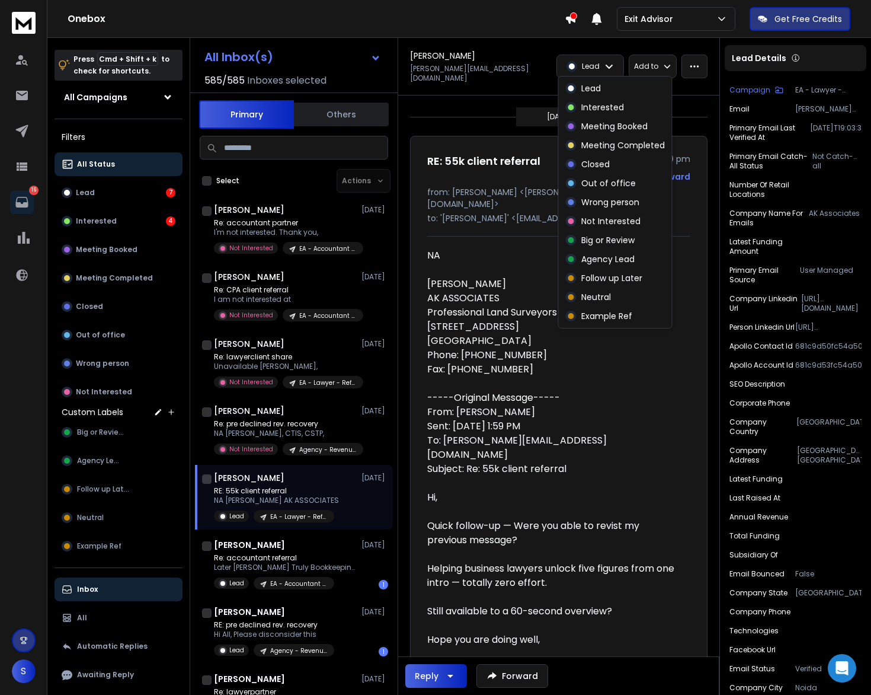
click at [605, 71] on div "Lead" at bounding box center [590, 66] width 66 height 23
click at [615, 227] on div "Not Interested" at bounding box center [615, 221] width 108 height 19
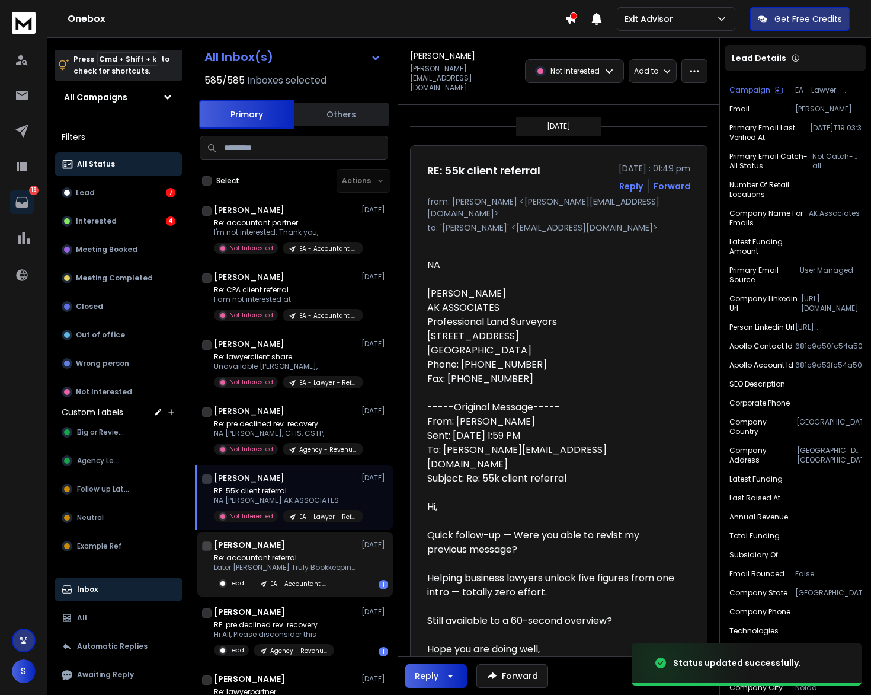
click at [321, 575] on div "Re: accountant referral Later [PERSON_NAME] Truly Bookkeeping, Inc. Lead EA - A…" at bounding box center [285, 571] width 142 height 36
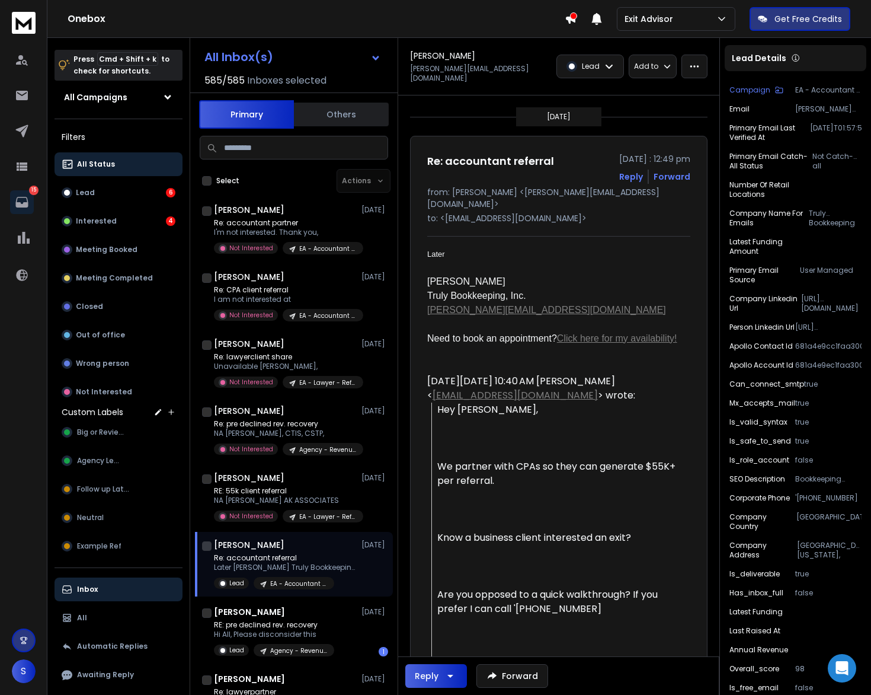
click at [602, 61] on div "Lead" at bounding box center [590, 66] width 66 height 23
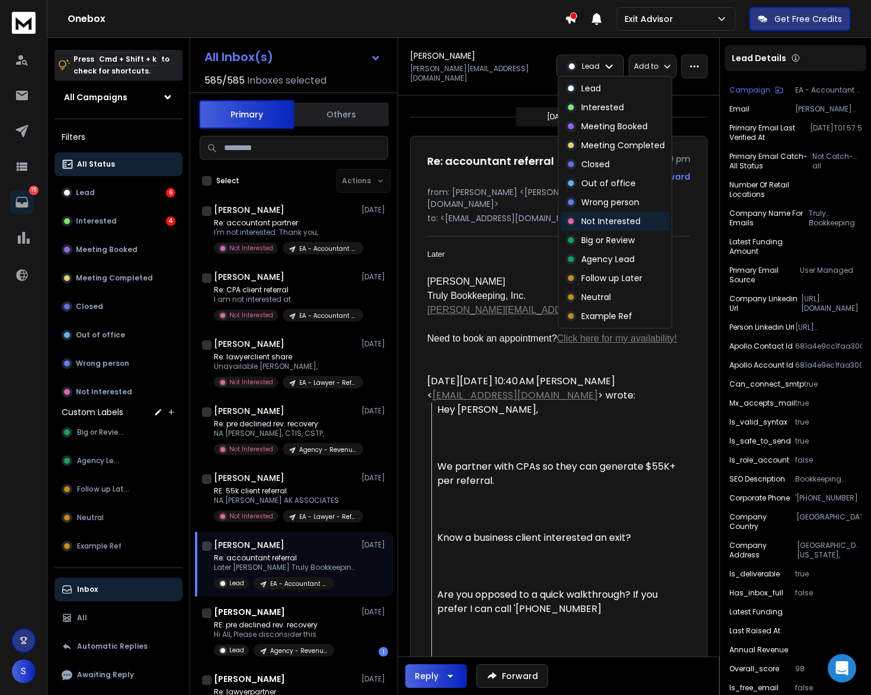
click at [604, 224] on p "Not Interested" at bounding box center [610, 221] width 59 height 12
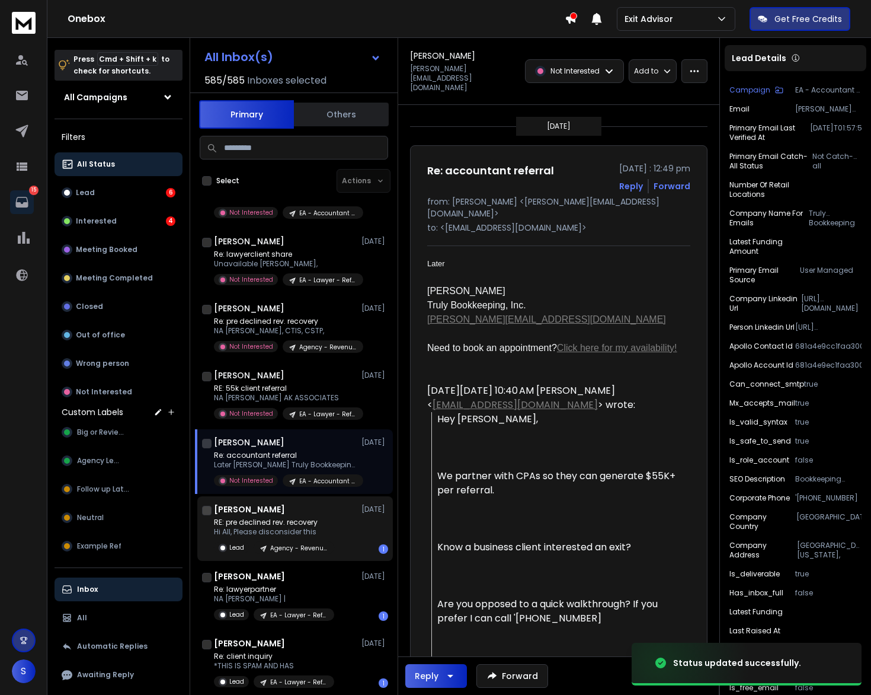
click at [309, 541] on div "Agency - Revenue Giants - Payment" at bounding box center [294, 547] width 81 height 12
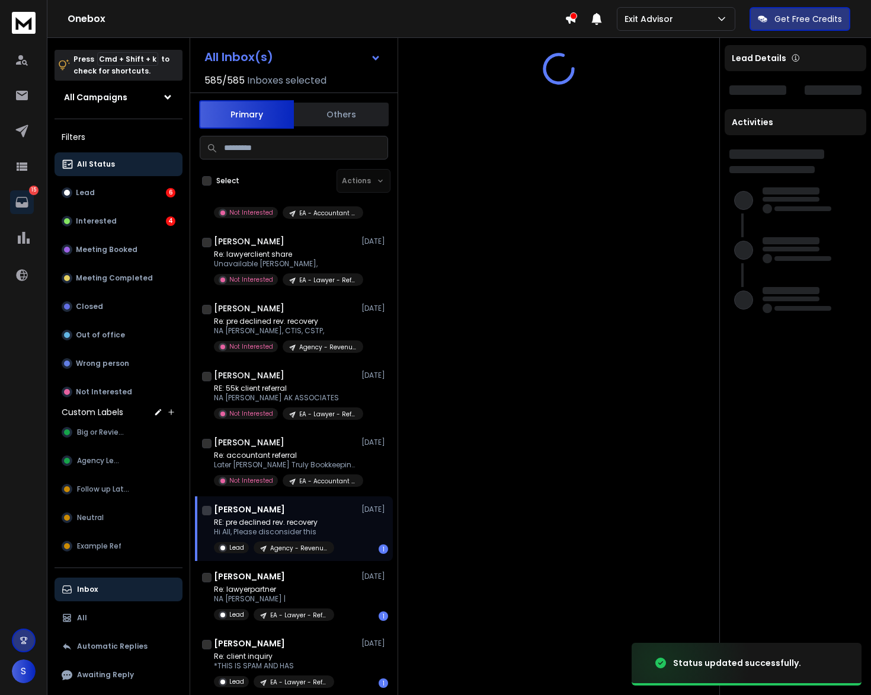
scroll to position [783, 0]
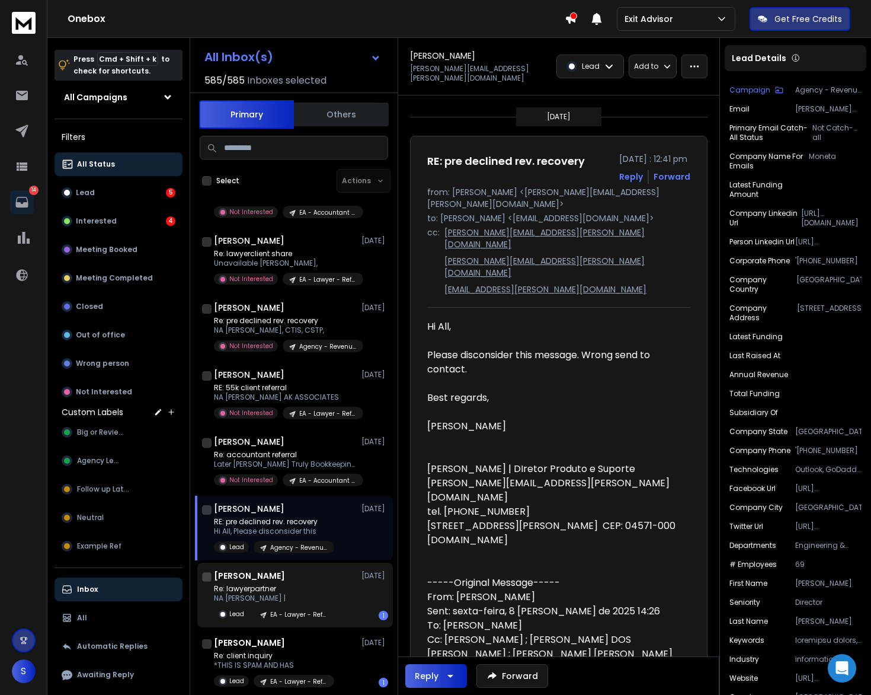
click at [327, 599] on p "NA [PERSON_NAME] |" at bounding box center [274, 597] width 120 height 9
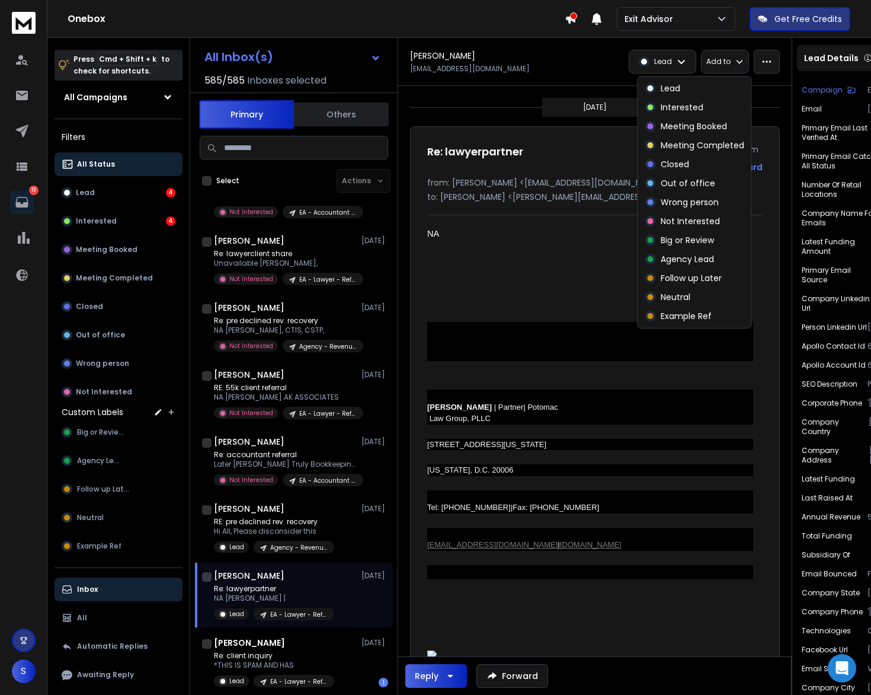
click at [641, 62] on div "Lead" at bounding box center [662, 61] width 66 height 23
click at [689, 215] on p "Not Interested" at bounding box center [690, 221] width 59 height 12
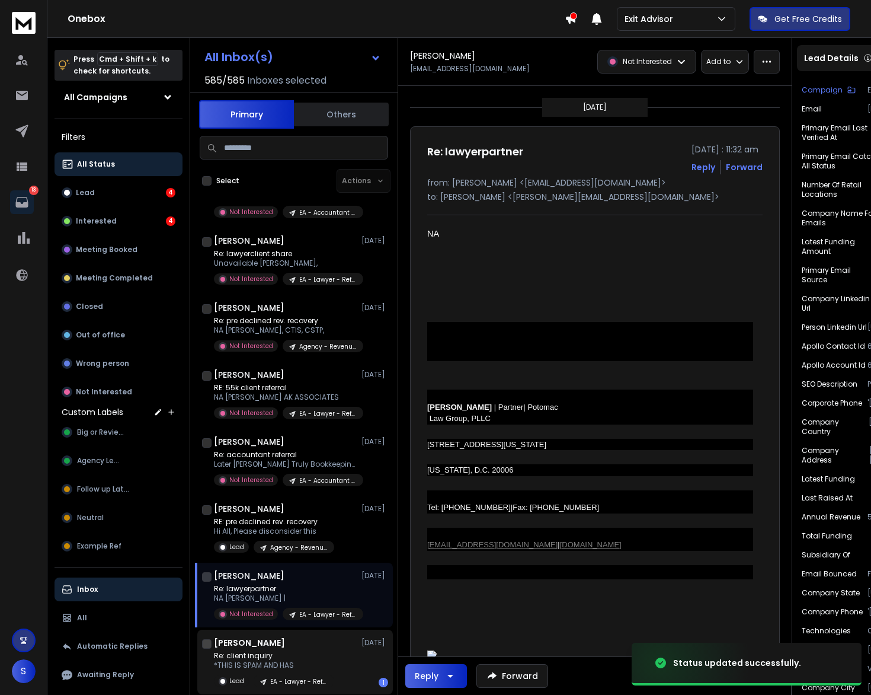
click at [334, 649] on div "[PERSON_NAME] [DATE] Re: client inquiry *THIS IS SPAM AND HAS Lead EA - Lawyer …" at bounding box center [301, 661] width 174 height 50
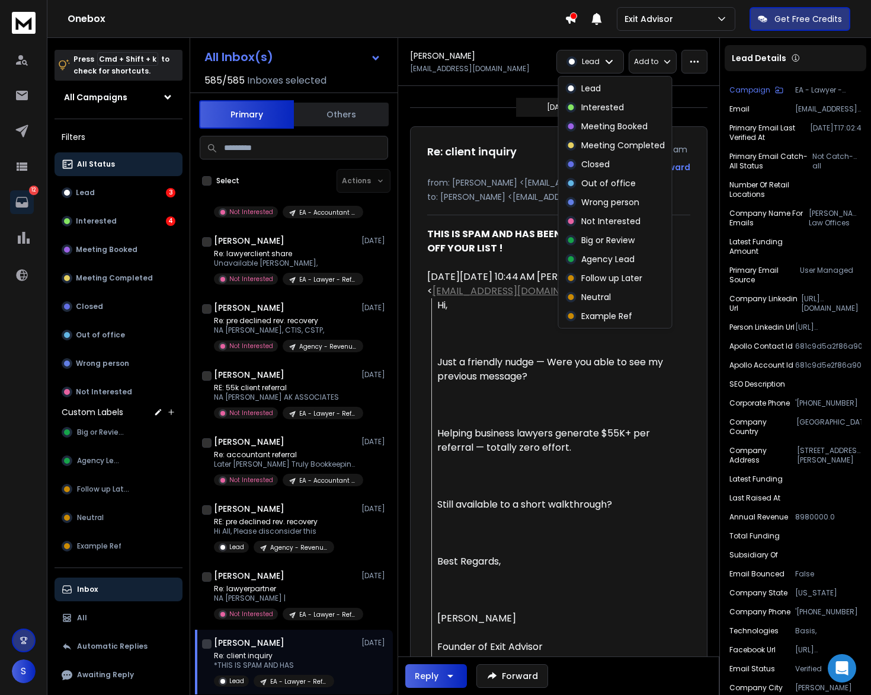
click at [583, 66] on div "Lead" at bounding box center [590, 61] width 66 height 23
click at [606, 224] on p "Not Interested" at bounding box center [610, 221] width 59 height 12
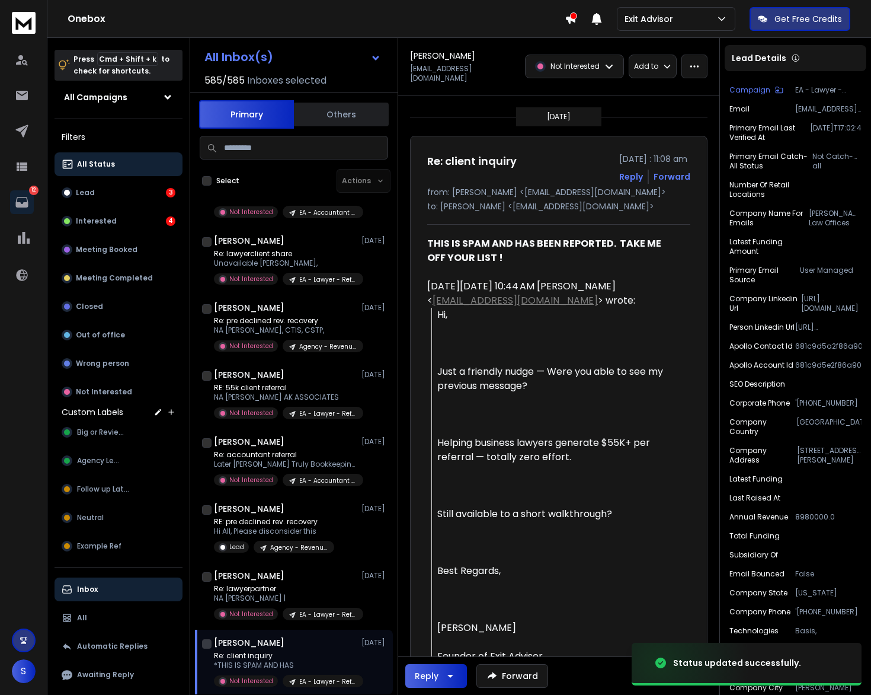
click at [708, 68] on button "button" at bounding box center [695, 67] width 26 height 24
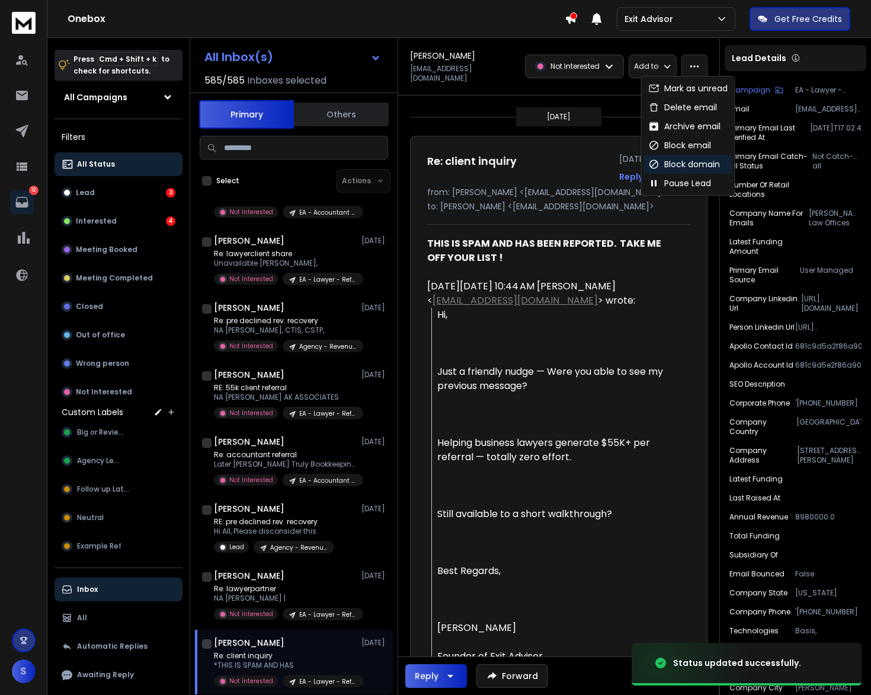
click at [700, 160] on div "Block domain" at bounding box center [684, 164] width 71 height 12
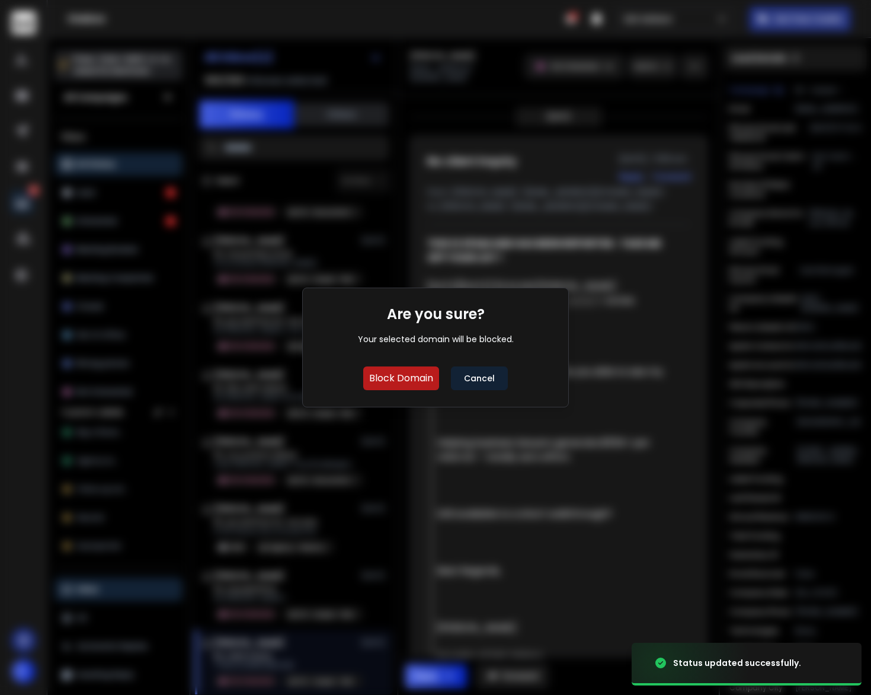
click at [411, 379] on button "Block Domain" at bounding box center [401, 378] width 76 height 24
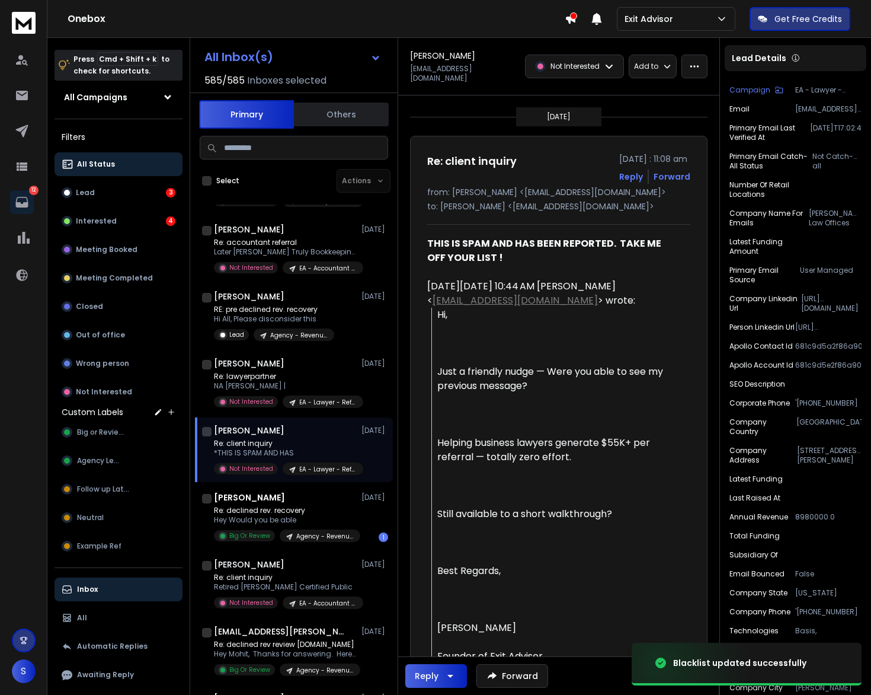
scroll to position [1078, 0]
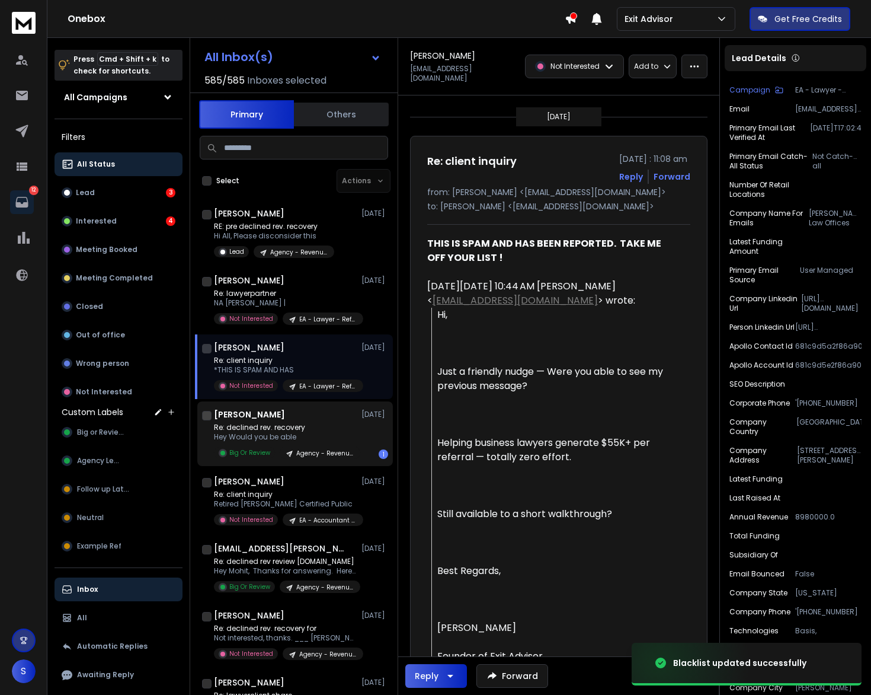
click at [315, 438] on p "Hey Would you be able" at bounding box center [285, 436] width 142 height 9
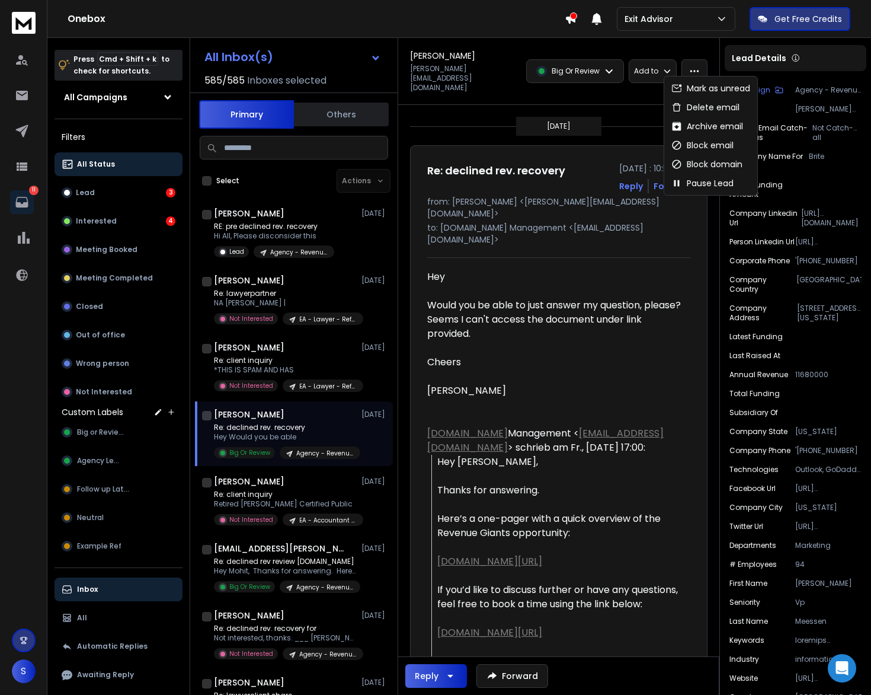
click at [708, 63] on button "button" at bounding box center [695, 71] width 26 height 24
click at [491, 554] on link "[DOMAIN_NAME][URL]" at bounding box center [489, 561] width 105 height 14
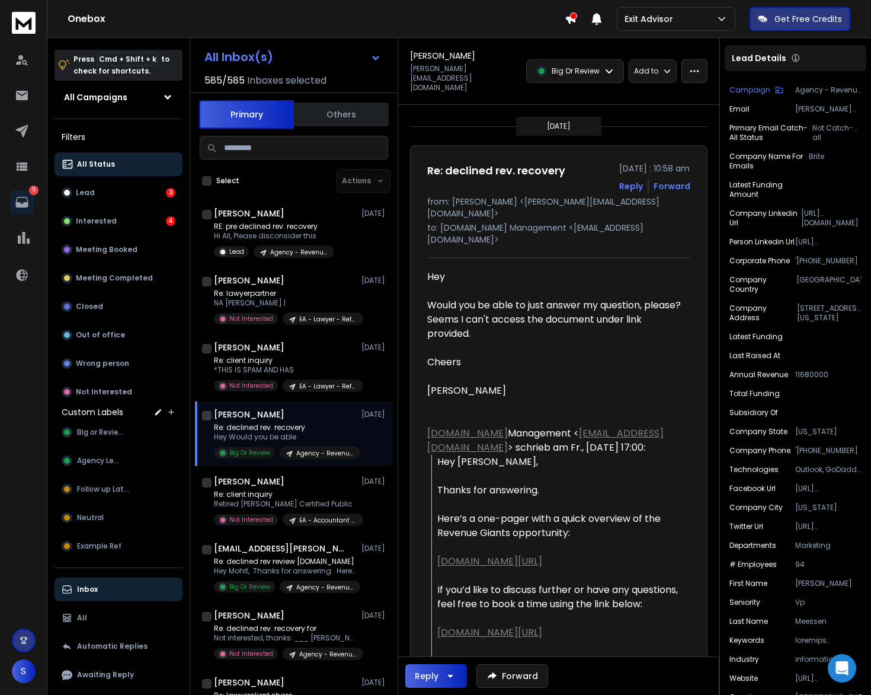
click at [700, 66] on icon "button" at bounding box center [694, 71] width 11 height 11
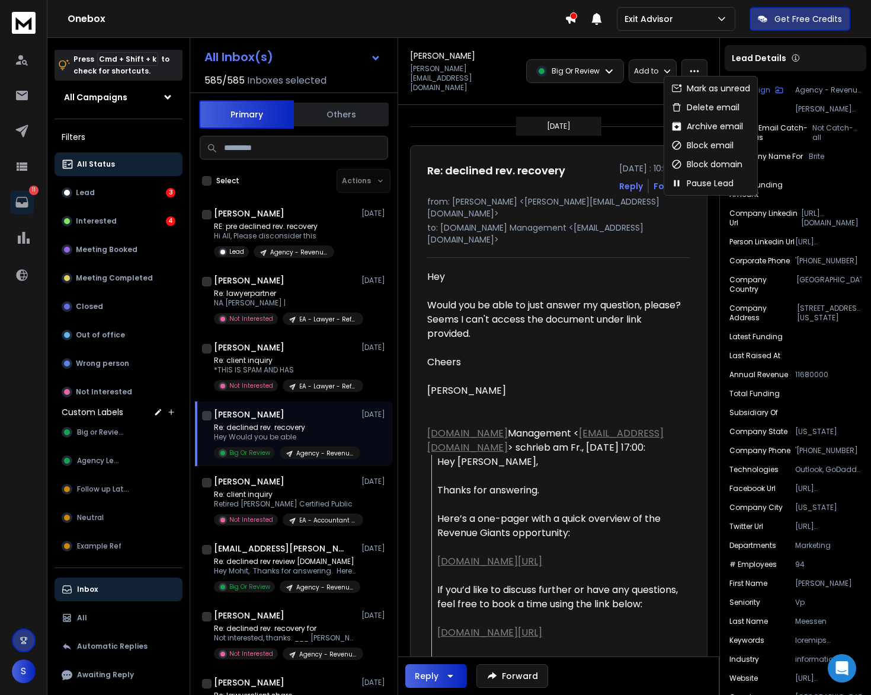
click at [463, 341] on div at bounding box center [554, 348] width 254 height 14
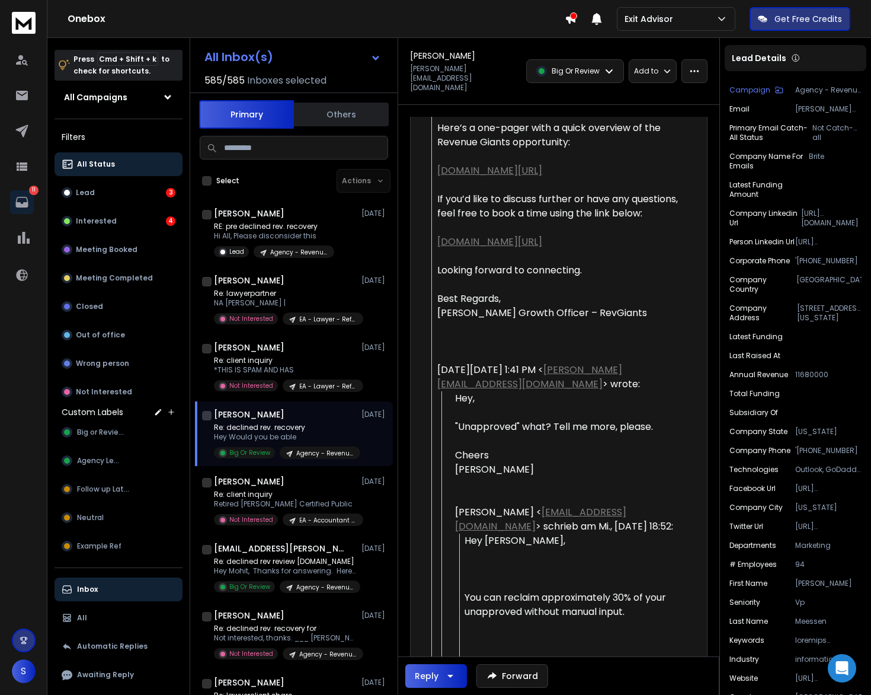
scroll to position [0, 0]
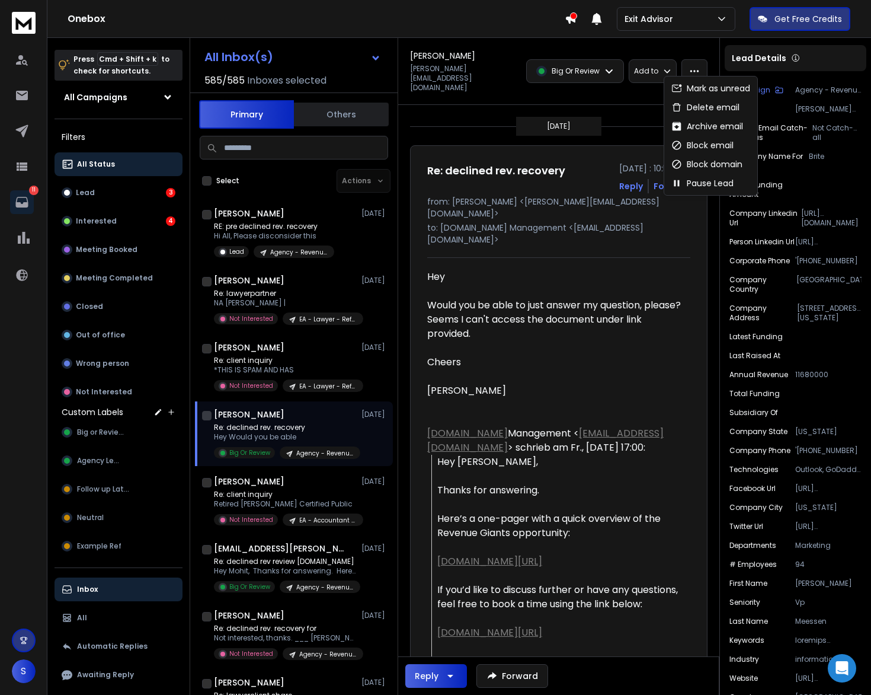
click at [700, 66] on icon "button" at bounding box center [694, 71] width 11 height 11
click at [731, 85] on div "Mark as unread" at bounding box center [710, 88] width 79 height 12
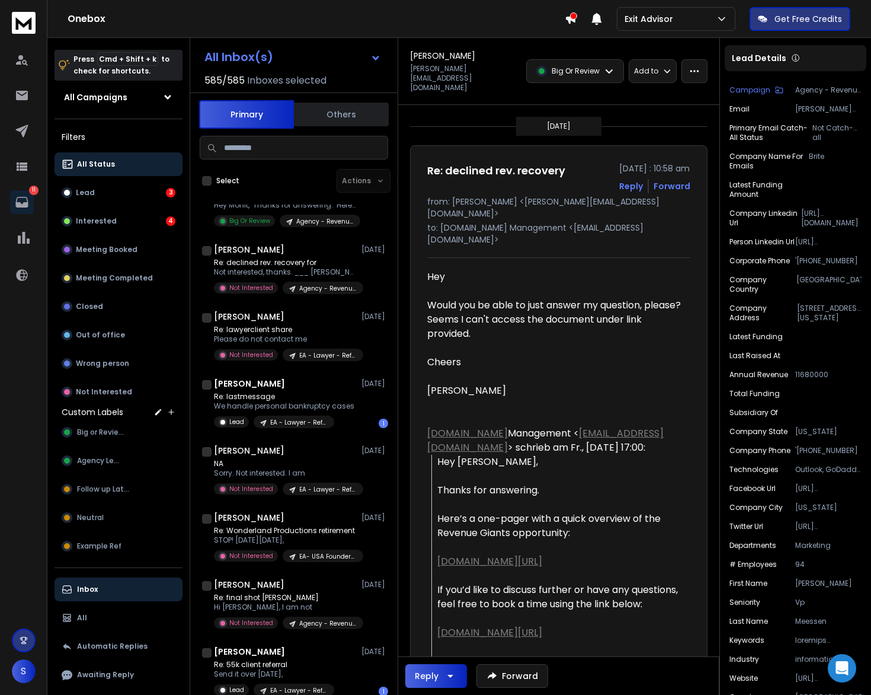
scroll to position [1447, 0]
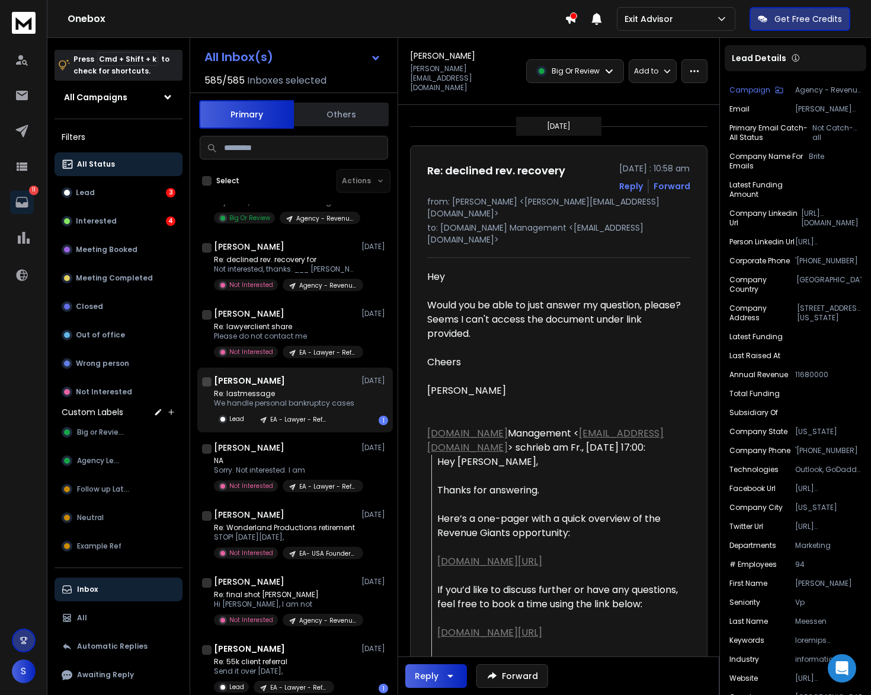
click at [329, 390] on p "Re: lastmessage" at bounding box center [284, 393] width 140 height 9
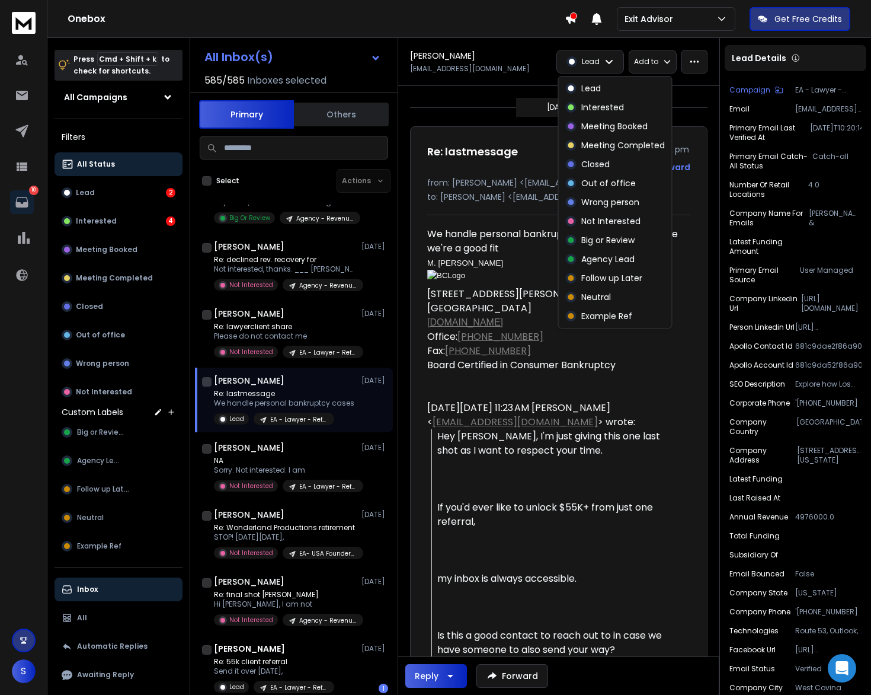
click at [589, 64] on p "Lead" at bounding box center [591, 61] width 18 height 9
click at [609, 222] on p "Not Interested" at bounding box center [610, 221] width 59 height 12
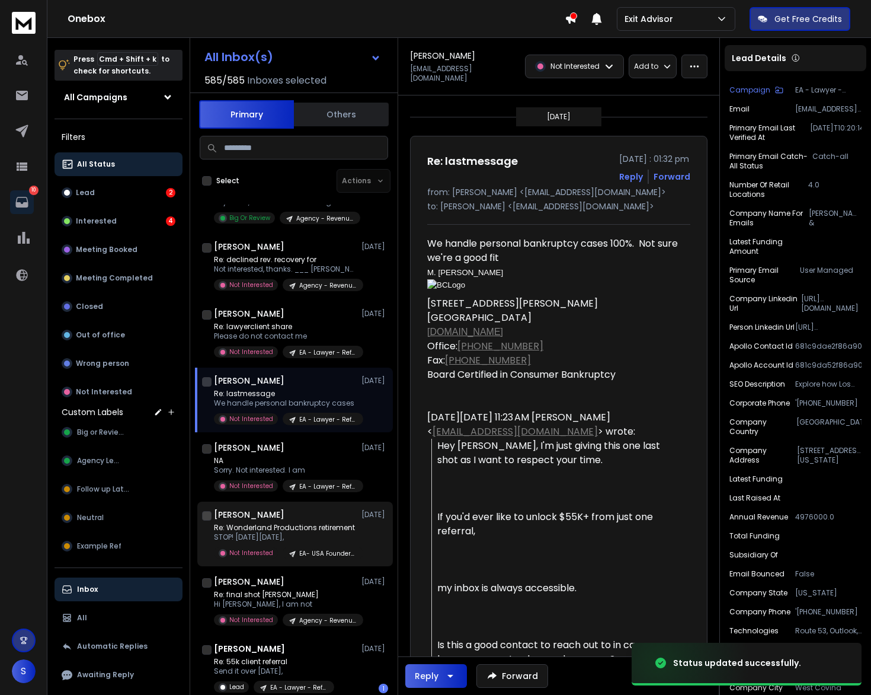
scroll to position [1516, 0]
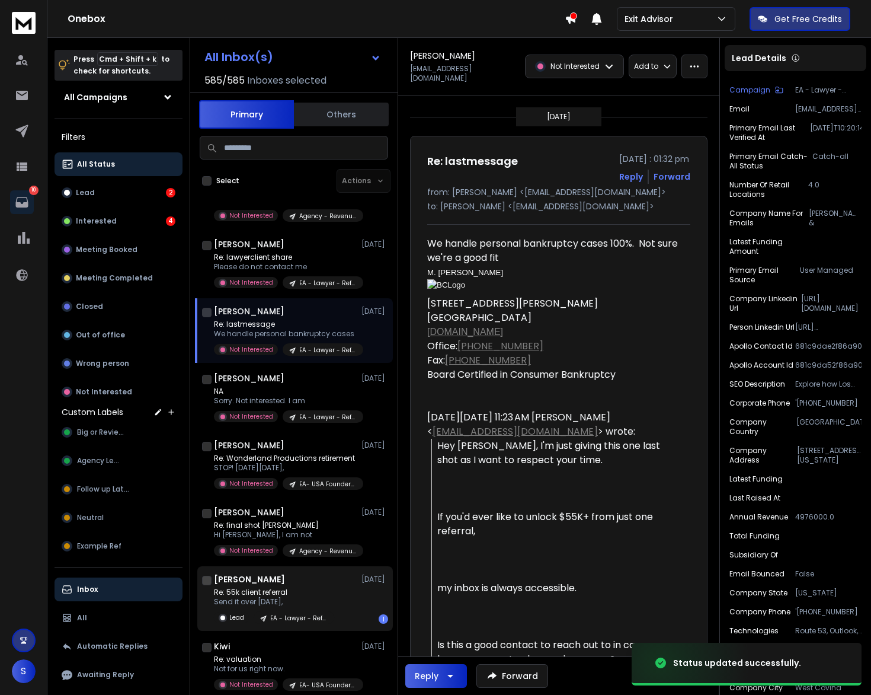
click at [331, 590] on p "Re: 55k client referral" at bounding box center [274, 591] width 120 height 9
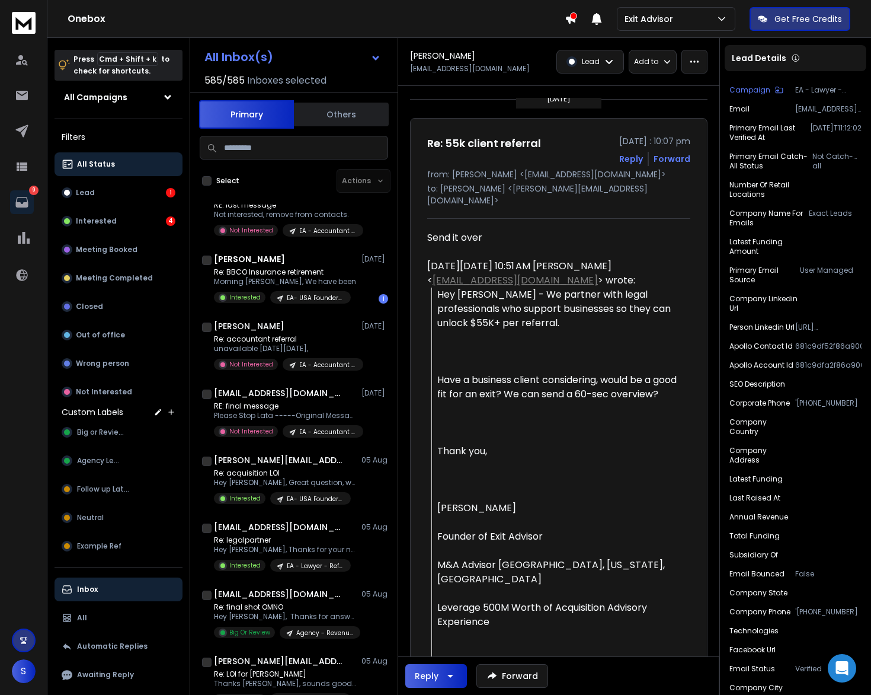
scroll to position [2443, 0]
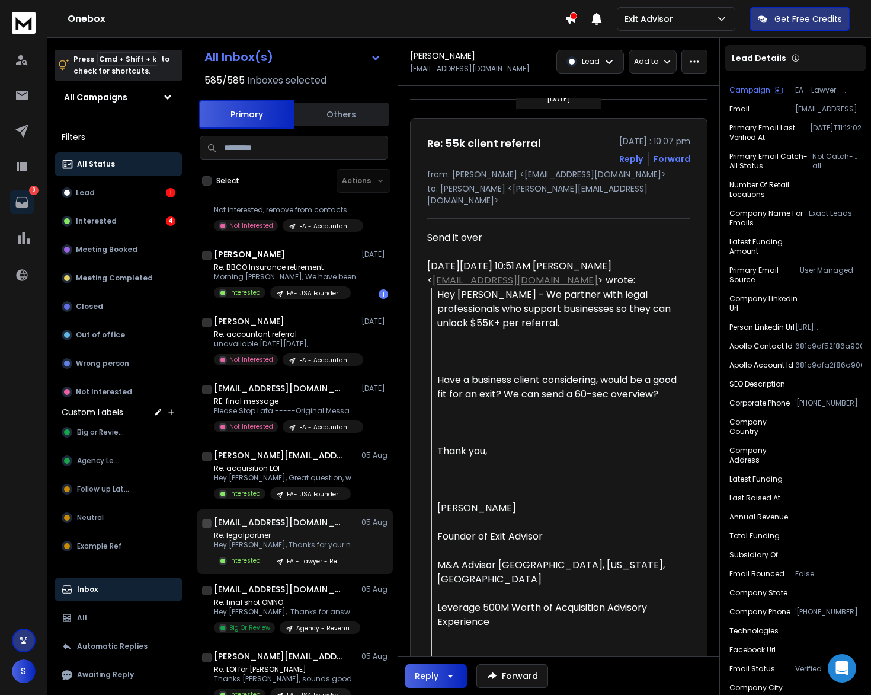
click at [330, 523] on div "[EMAIL_ADDRESS][DOMAIN_NAME] [DATE]" at bounding box center [301, 522] width 174 height 12
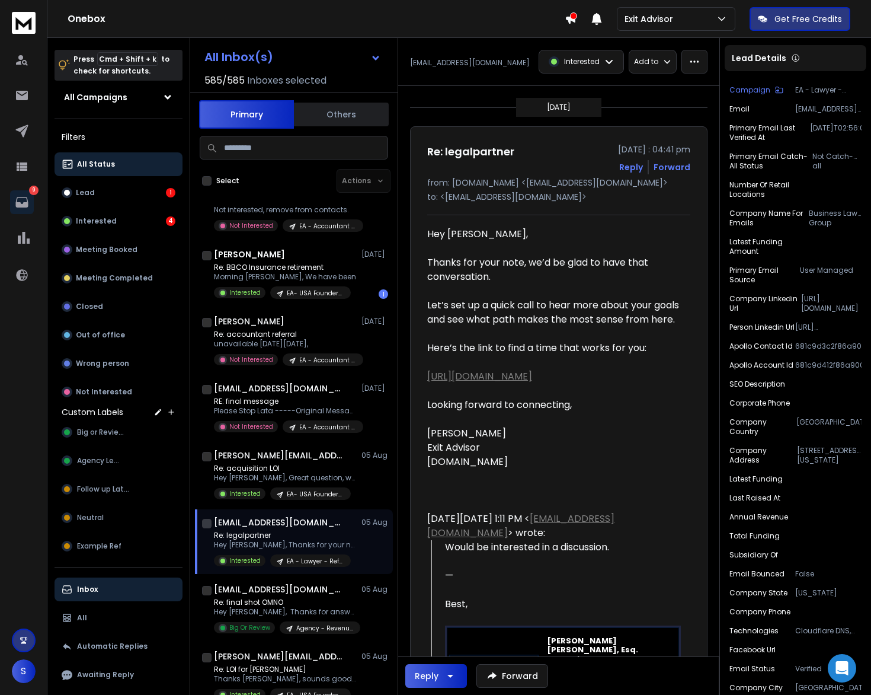
drag, startPoint x: 419, startPoint y: 229, endPoint x: 571, endPoint y: 460, distance: 277.0
click at [571, 460] on div "Re: legalpartner [DATE] : 04:41 pm Reply Forward from: [DOMAIN_NAME] <[EMAIL_AD…" at bounding box center [559, 656] width 298 height 1060
copy div "Hey [PERSON_NAME], Thanks for your note, we’d be glad to have that conversation…"
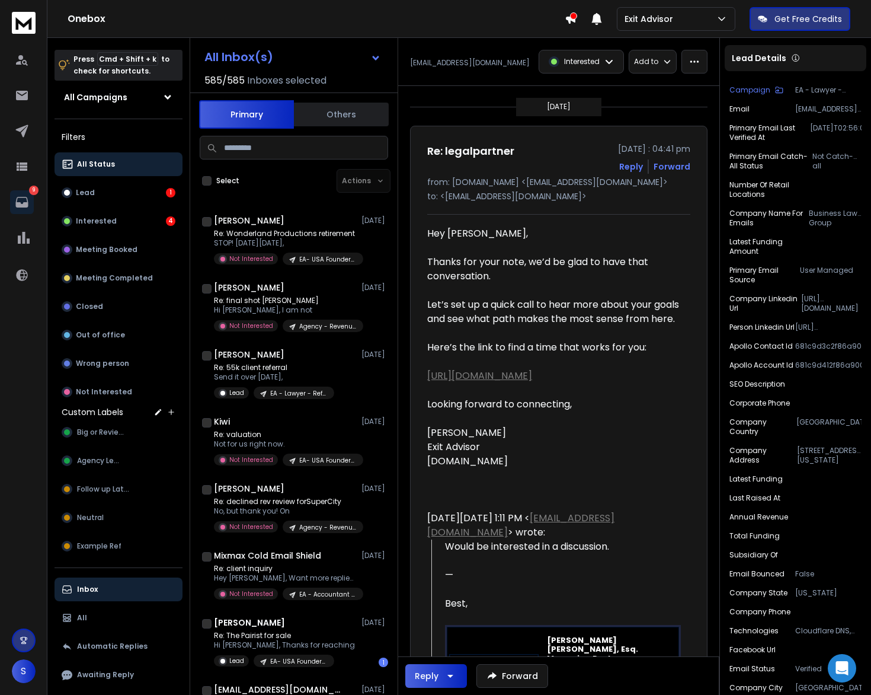
scroll to position [1745, 0]
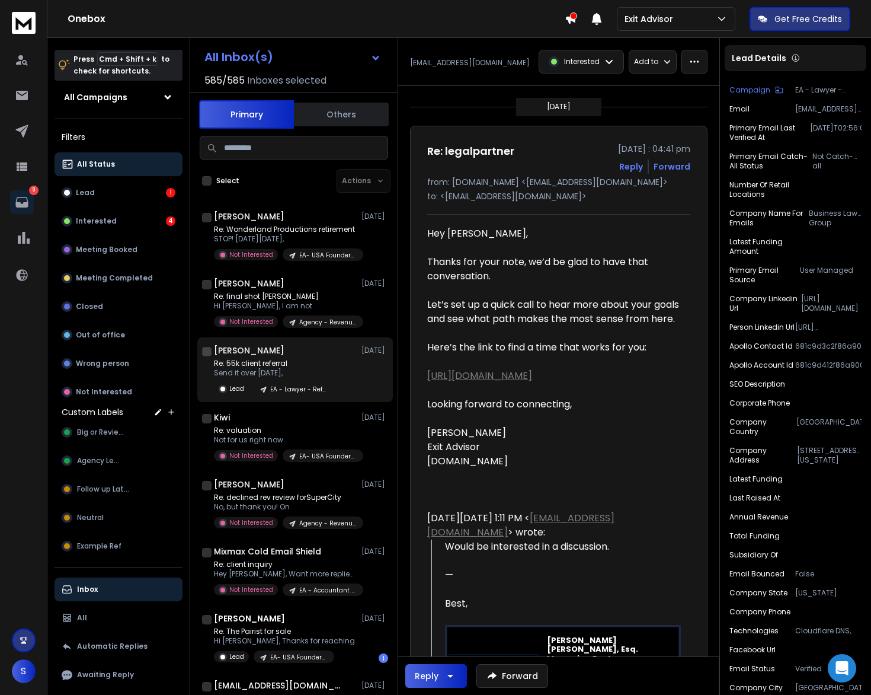
click at [334, 356] on div "[PERSON_NAME] [DATE]" at bounding box center [301, 350] width 174 height 12
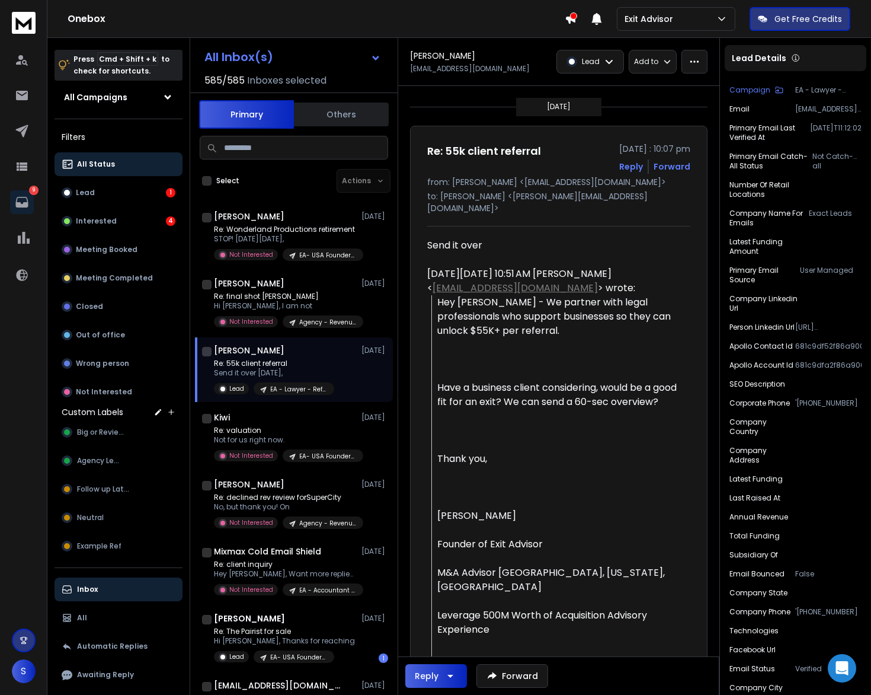
click at [634, 166] on button "Reply" at bounding box center [631, 167] width 24 height 12
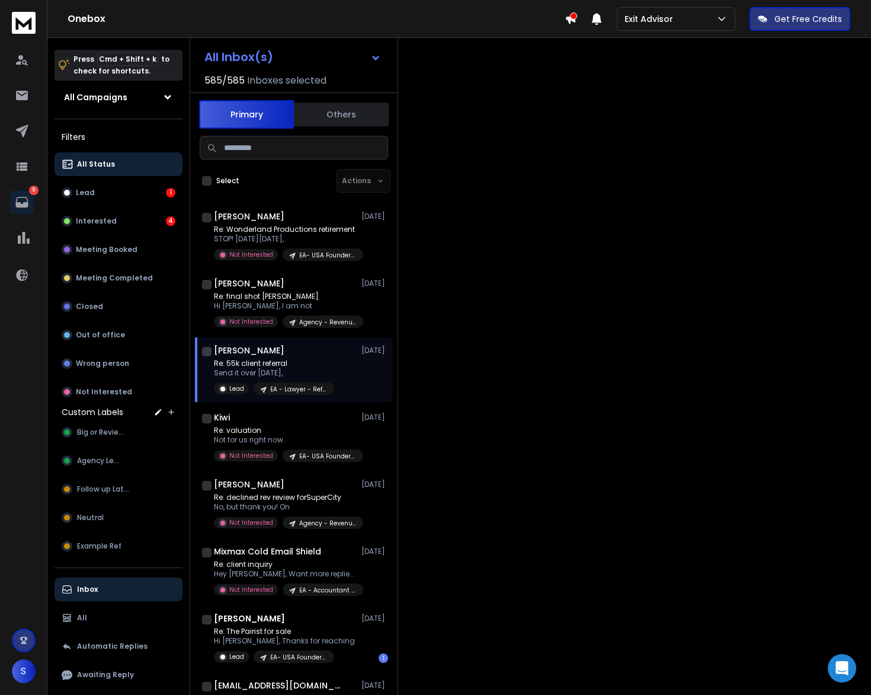
scroll to position [0, 0]
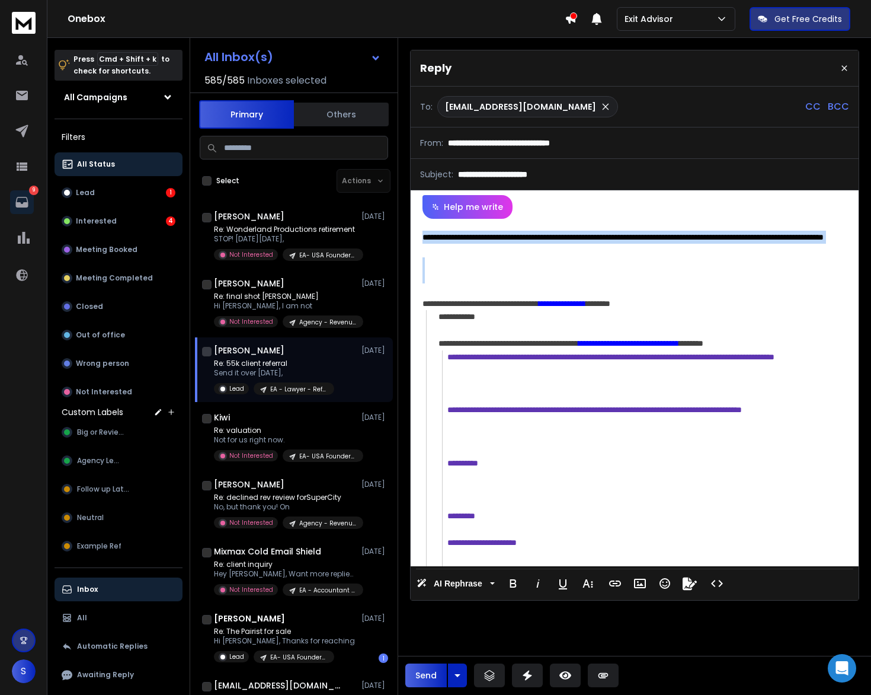
drag, startPoint x: 453, startPoint y: 273, endPoint x: 417, endPoint y: 242, distance: 47.4
click at [417, 242] on div "**********" at bounding box center [635, 392] width 448 height 347
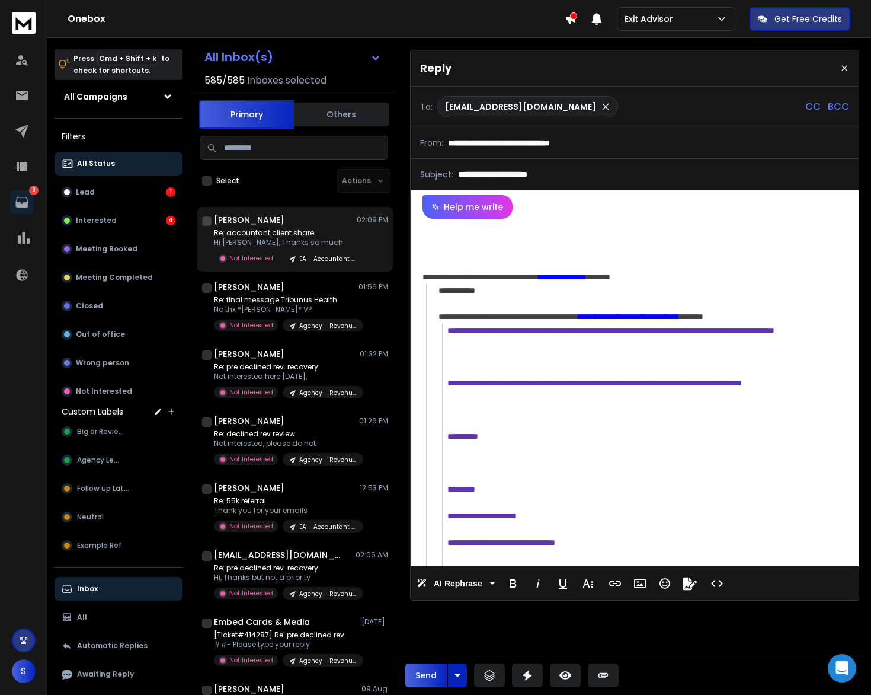
click at [292, 239] on p "Hi [PERSON_NAME], Thanks so much" at bounding box center [285, 242] width 142 height 9
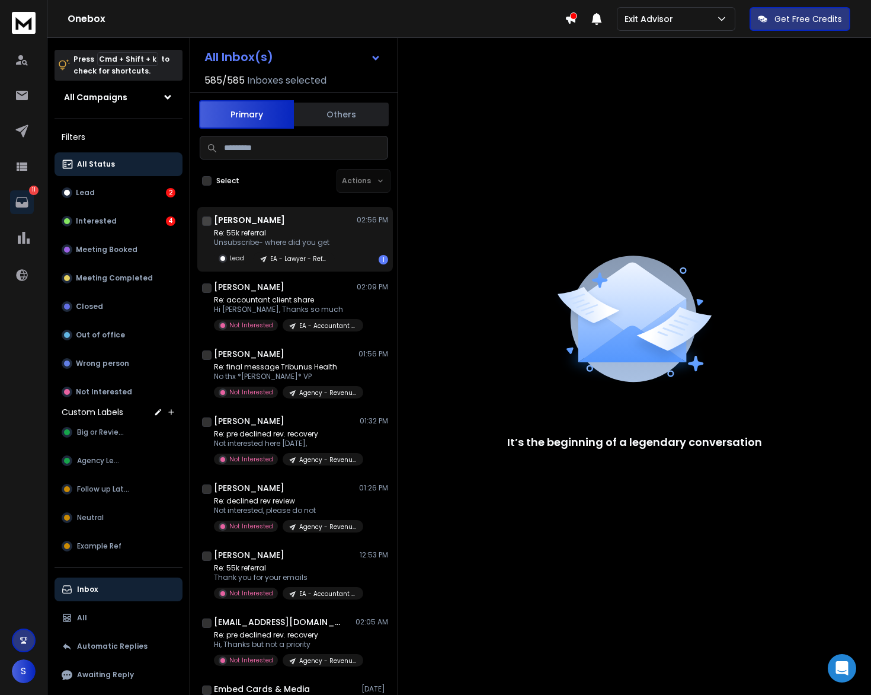
click at [319, 244] on p "Unsubscribe- where did you get" at bounding box center [274, 242] width 120 height 9
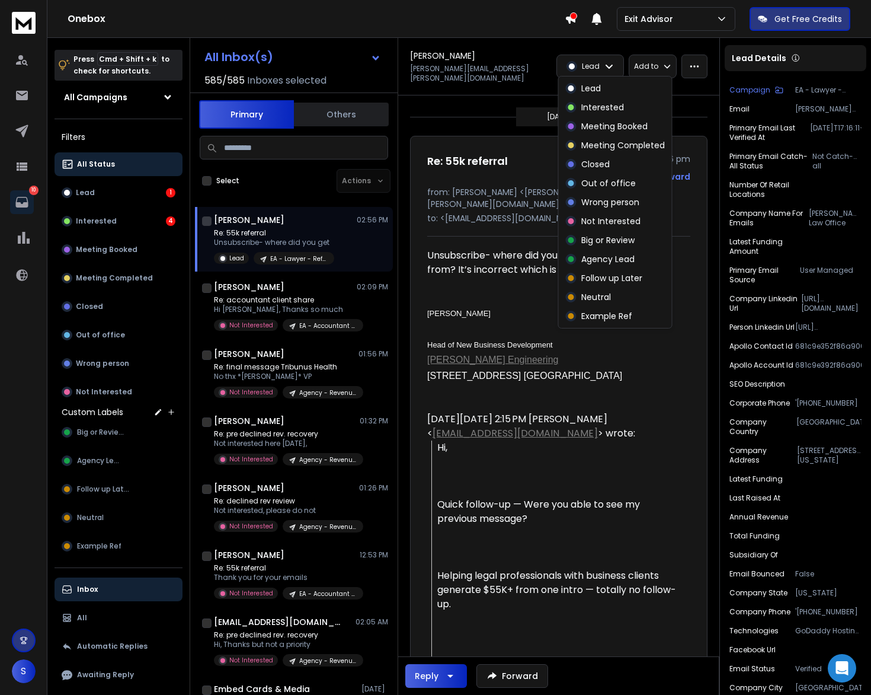
click at [600, 62] on p "Lead" at bounding box center [591, 66] width 18 height 9
click at [611, 223] on p "Not Interested" at bounding box center [610, 221] width 59 height 12
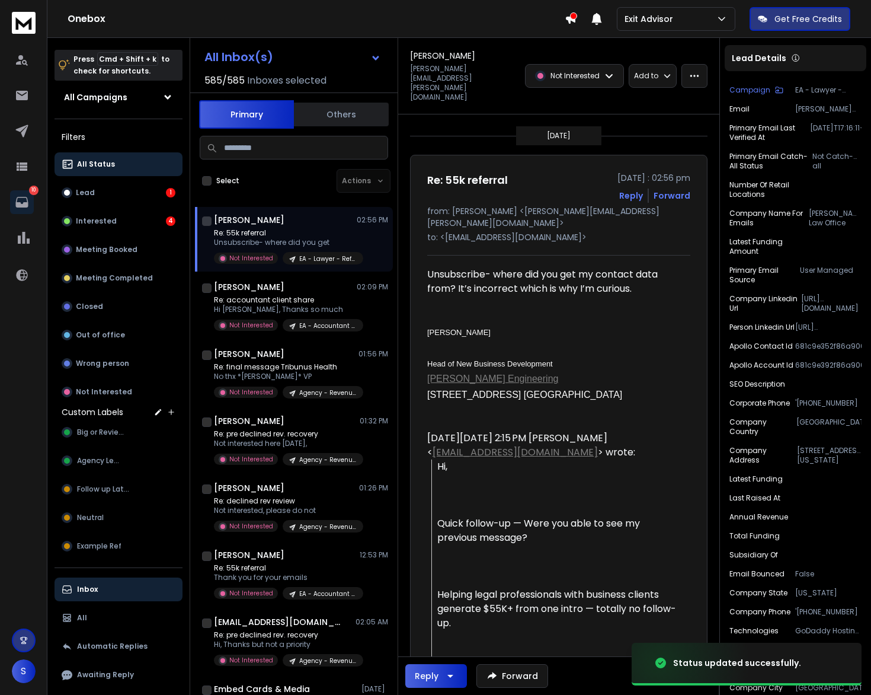
click at [695, 71] on icon "button" at bounding box center [694, 76] width 11 height 11
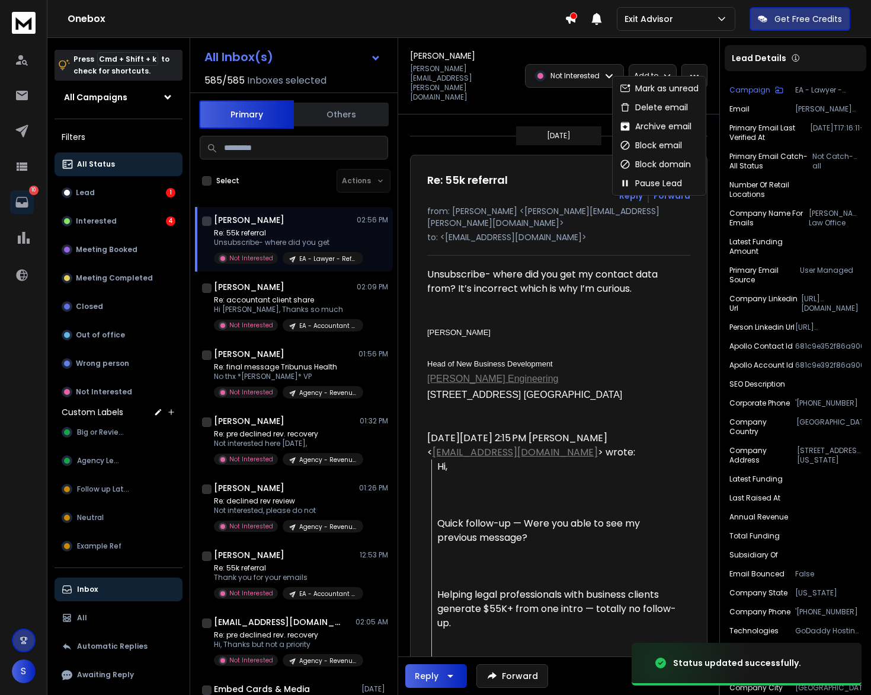
click at [590, 296] on div "Seán Quinlan Head of New Business Development Quinlan Engineering Greenogue Bus…" at bounding box center [554, 349] width 254 height 107
